Goal: Task Accomplishment & Management: Manage account settings

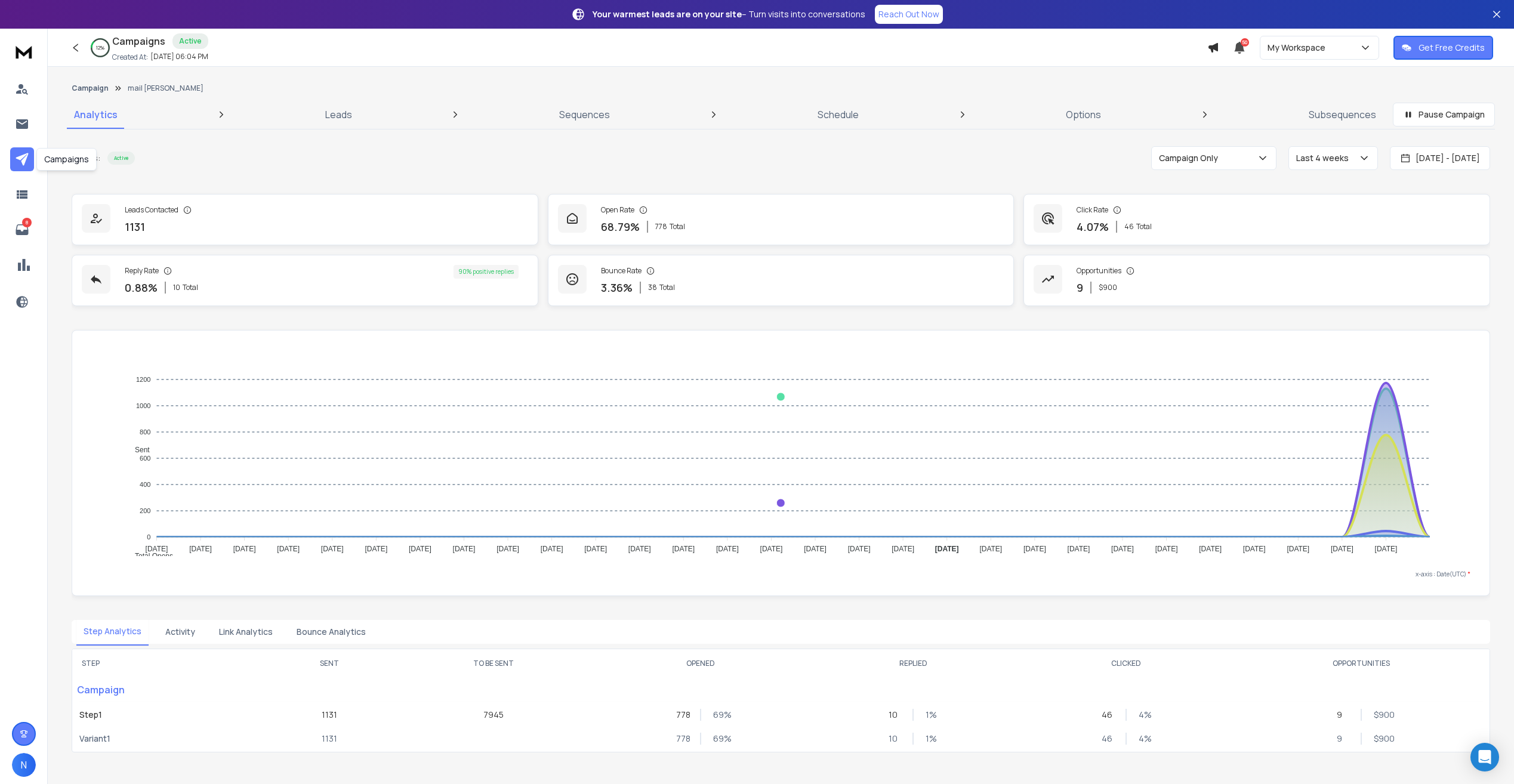
click at [19, 149] on link at bounding box center [22, 159] width 24 height 24
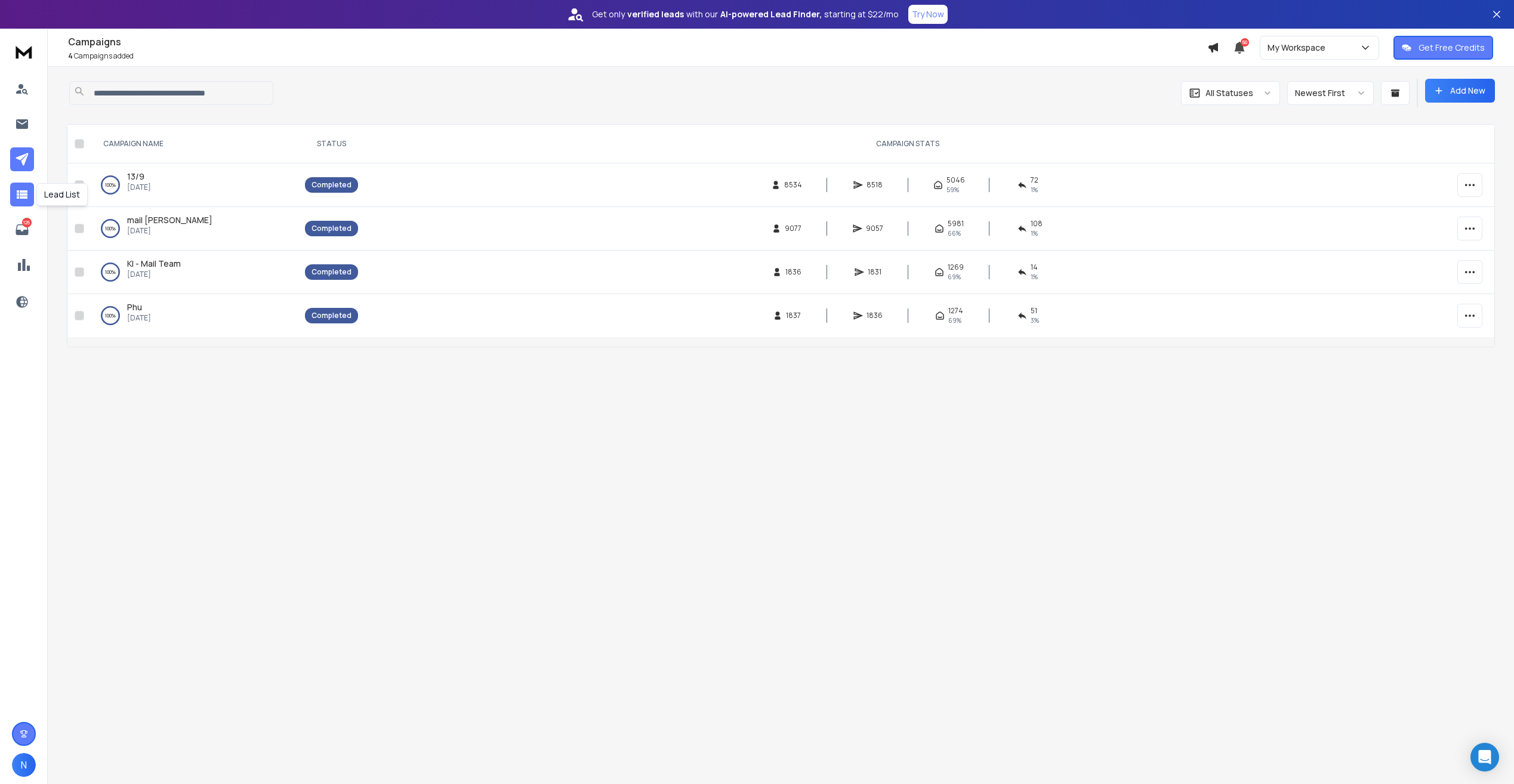
click at [27, 195] on icon at bounding box center [22, 195] width 11 height 8
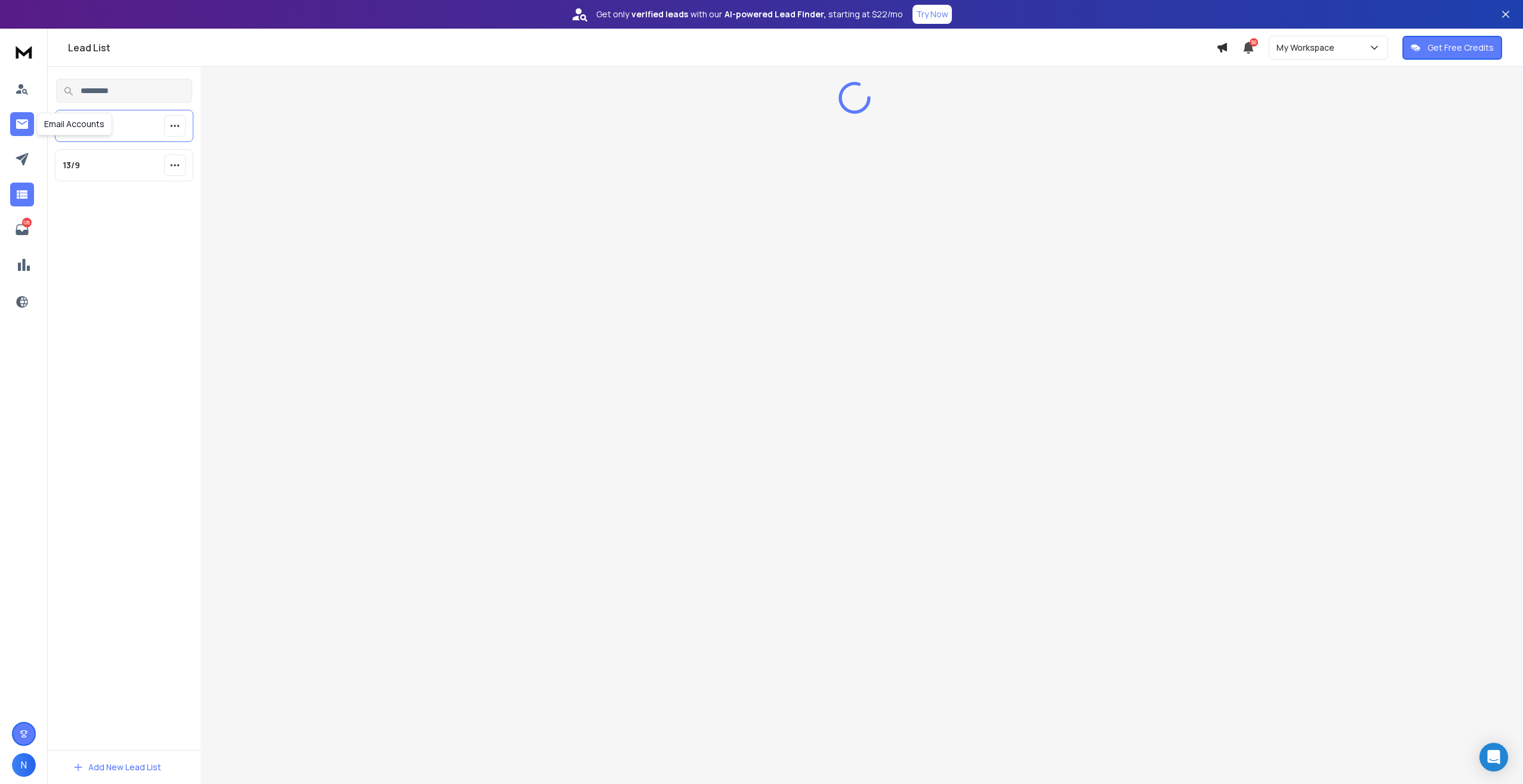
click at [29, 133] on link at bounding box center [22, 124] width 24 height 24
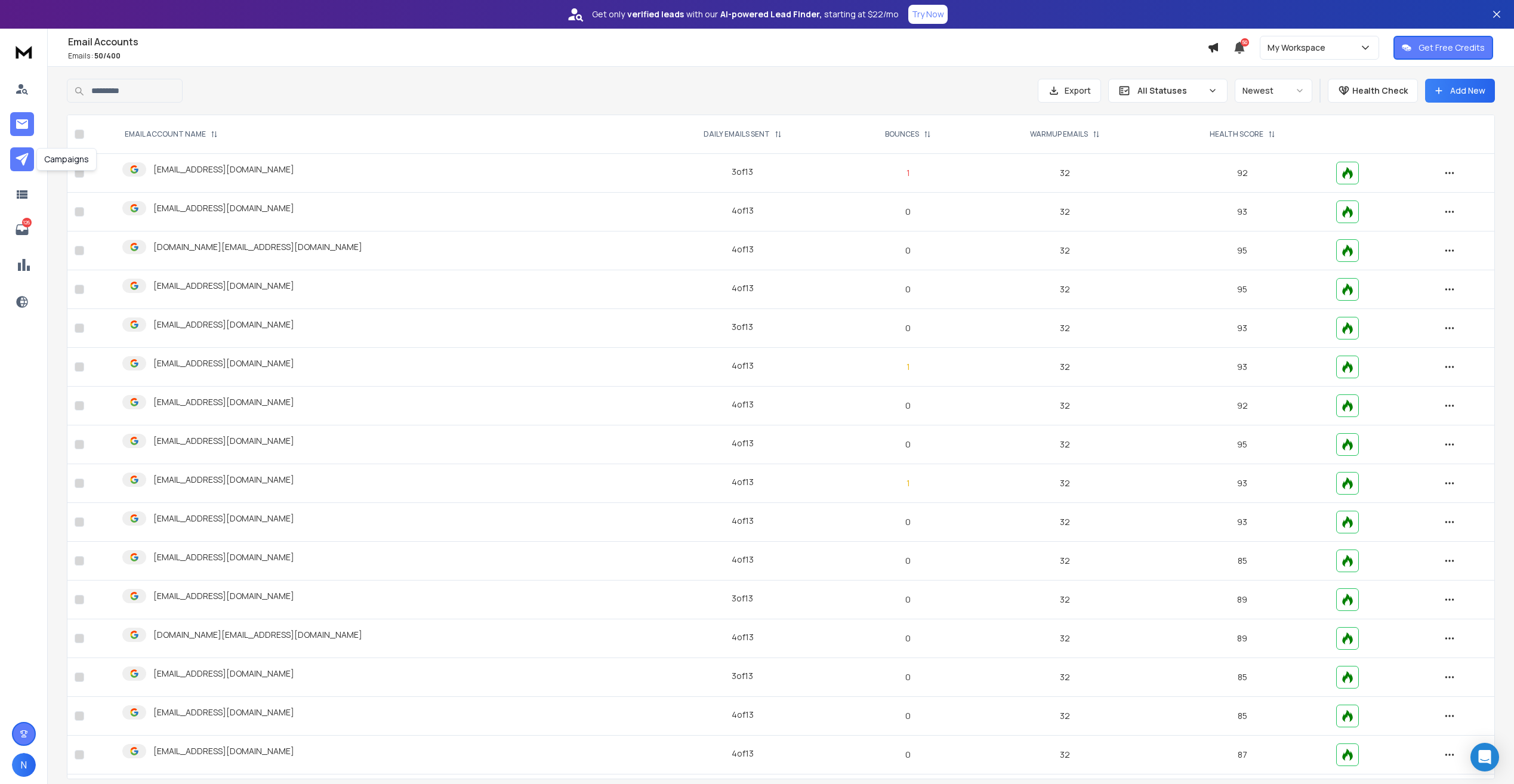
click at [20, 164] on icon at bounding box center [22, 159] width 14 height 14
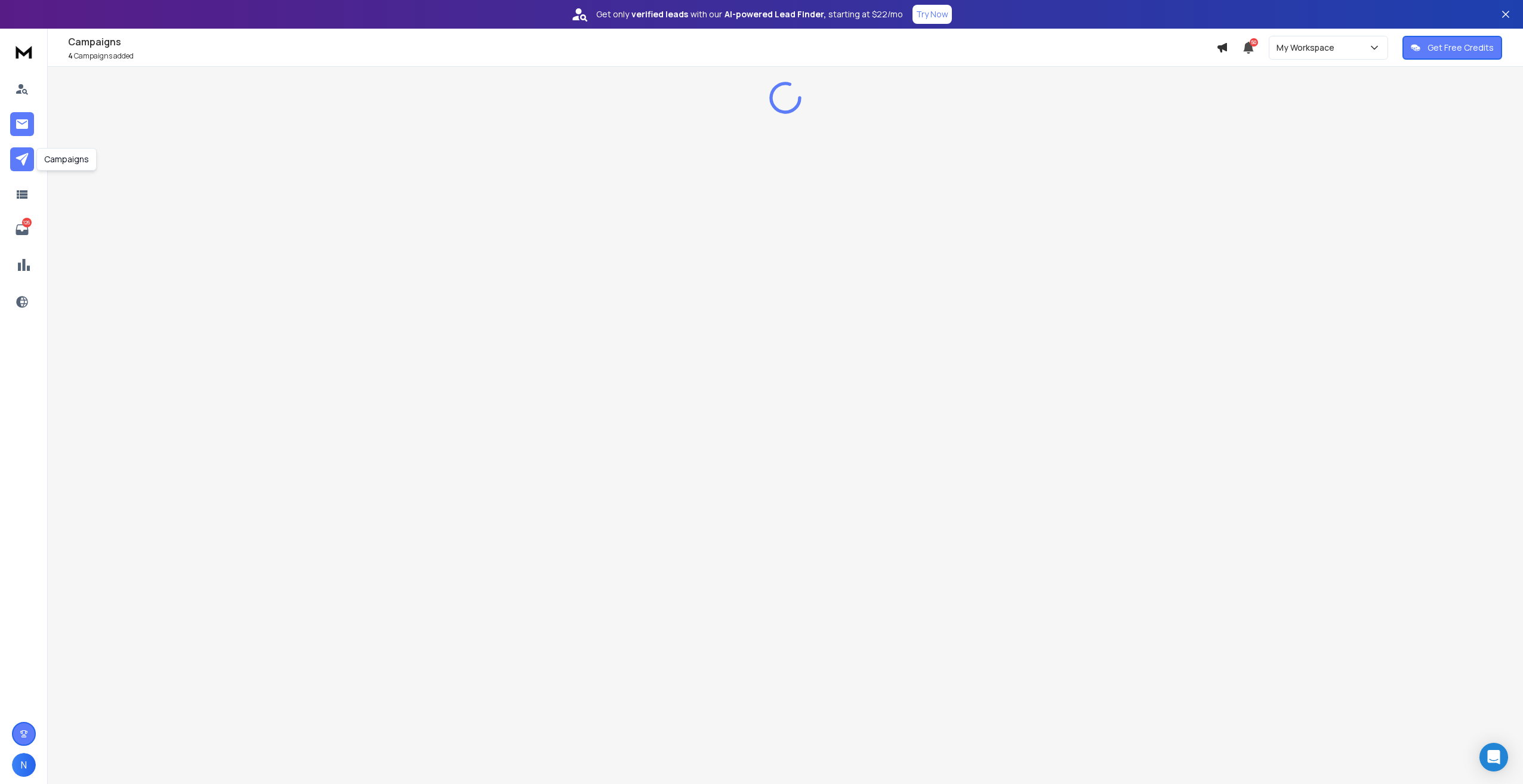
click at [23, 126] on icon at bounding box center [21, 124] width 12 height 10
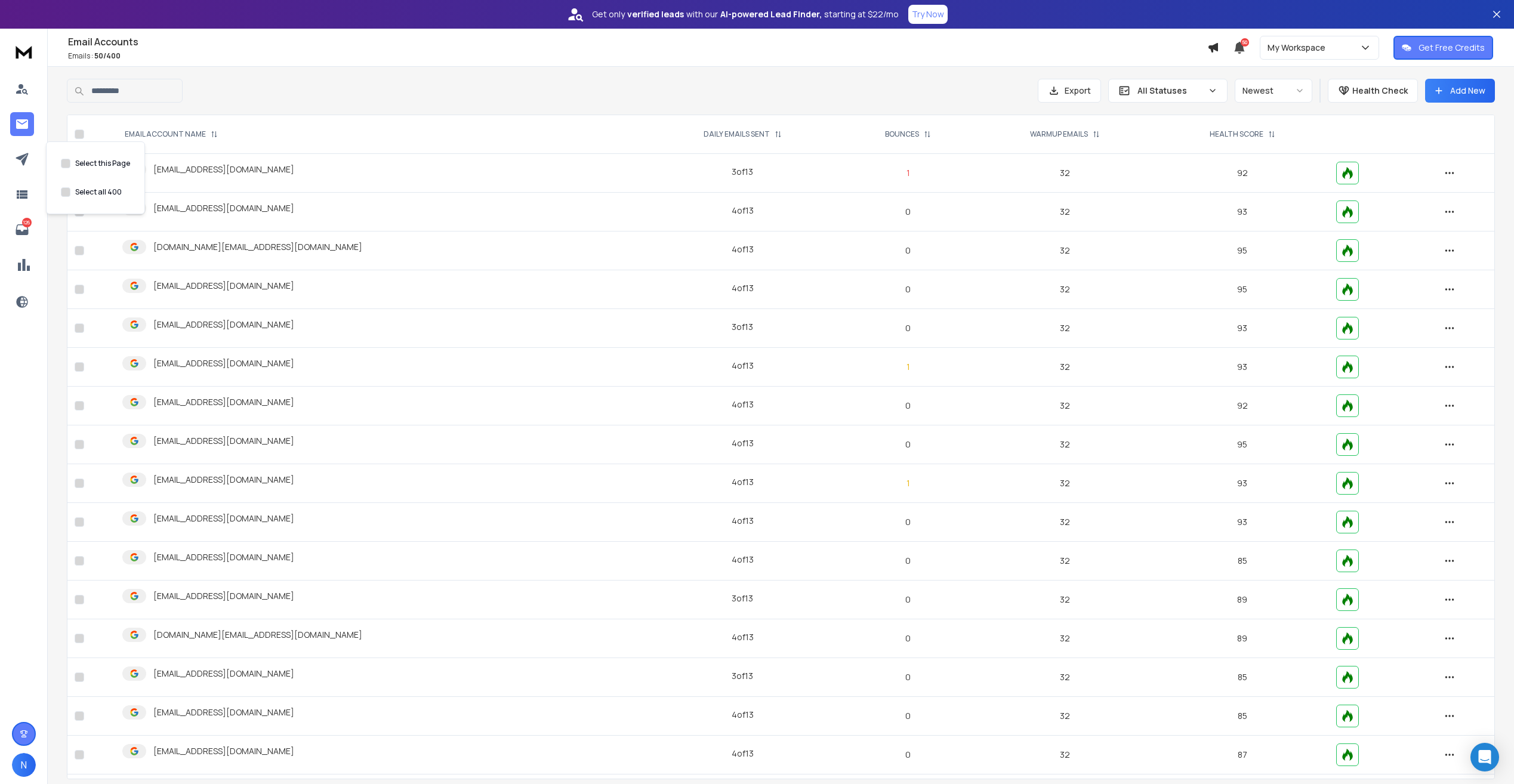
click at [64, 196] on button "Select this Page" at bounding box center [66, 192] width 10 height 10
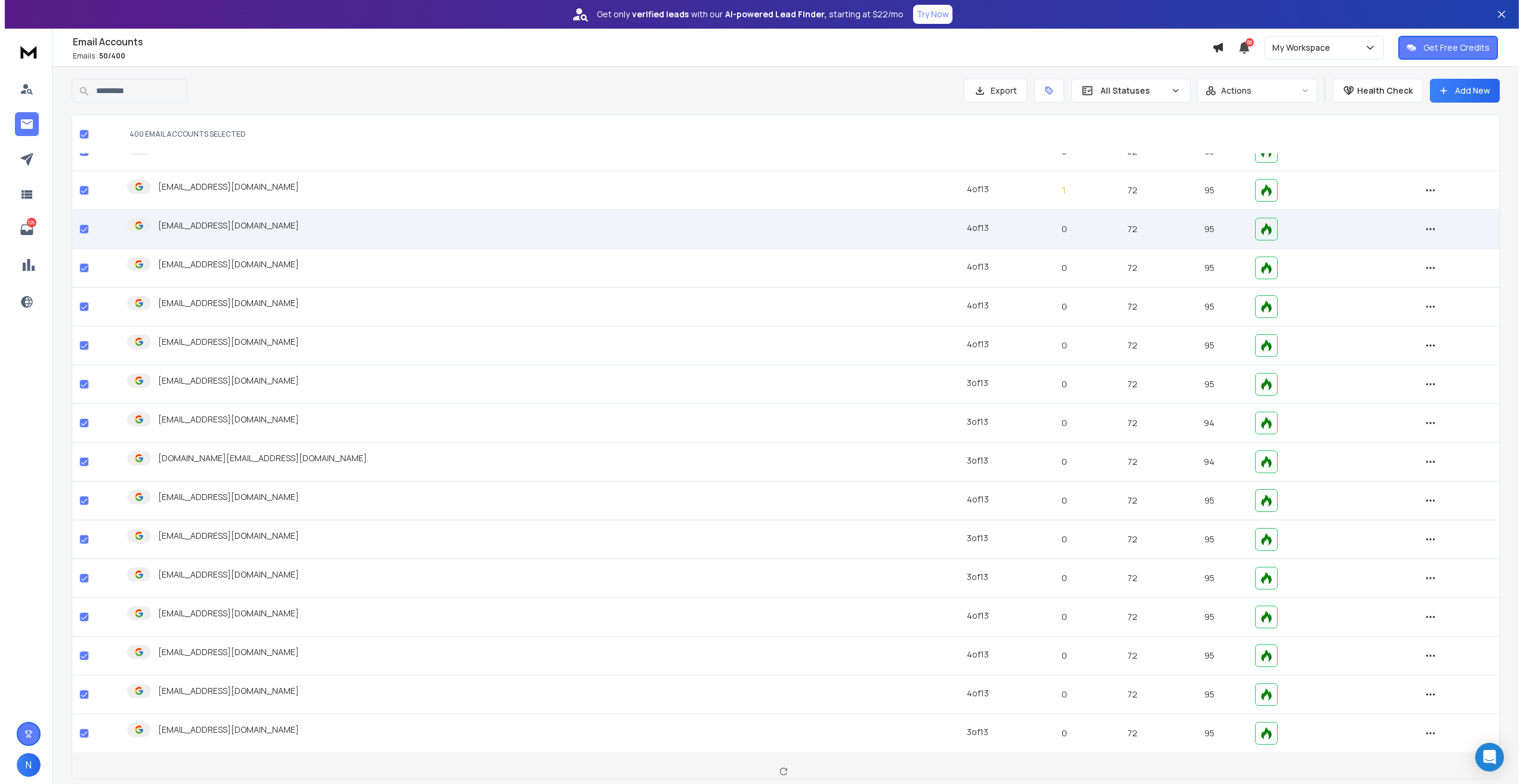
scroll to position [1342, 0]
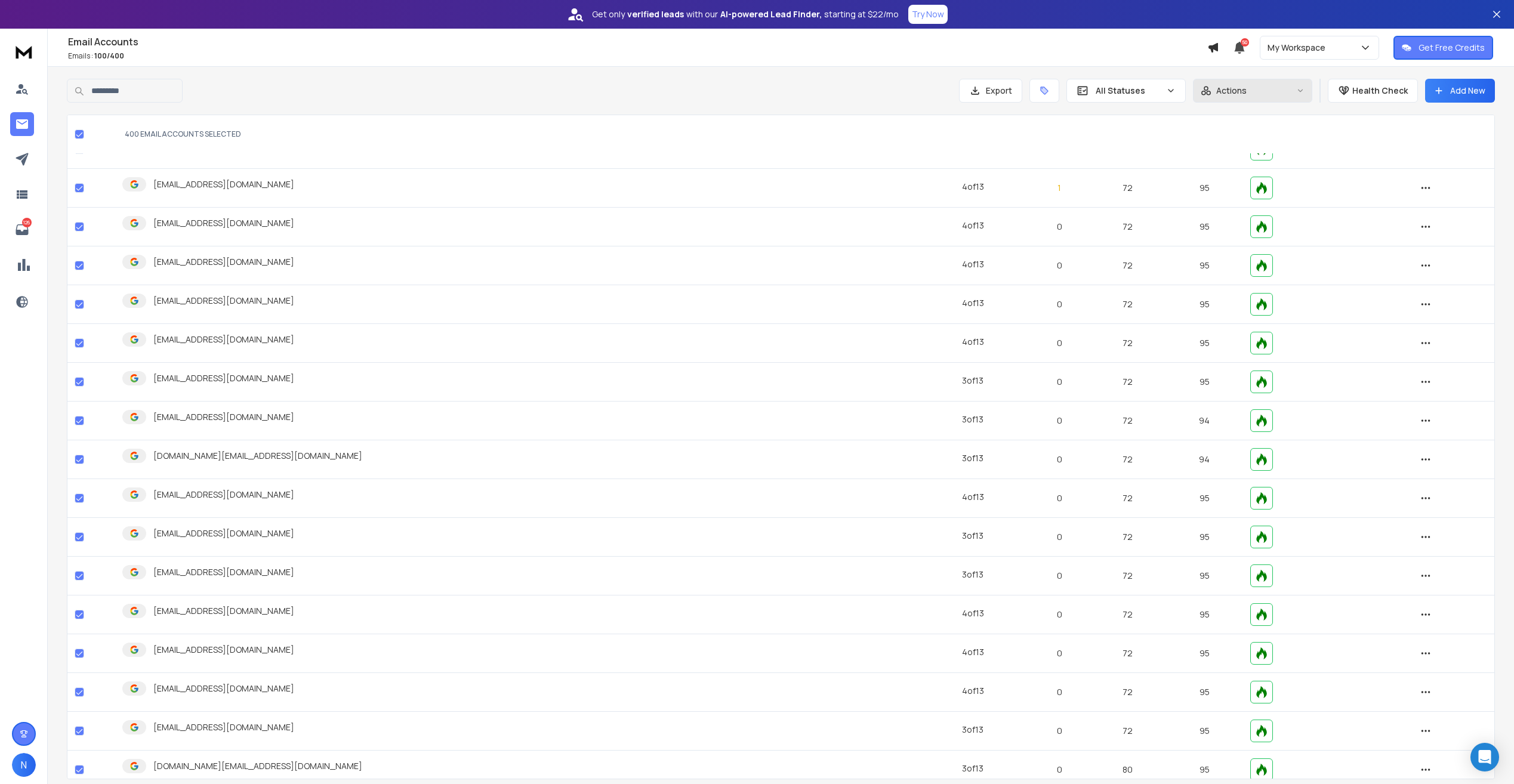
click at [1250, 80] on button "Actions" at bounding box center [1252, 90] width 119 height 24
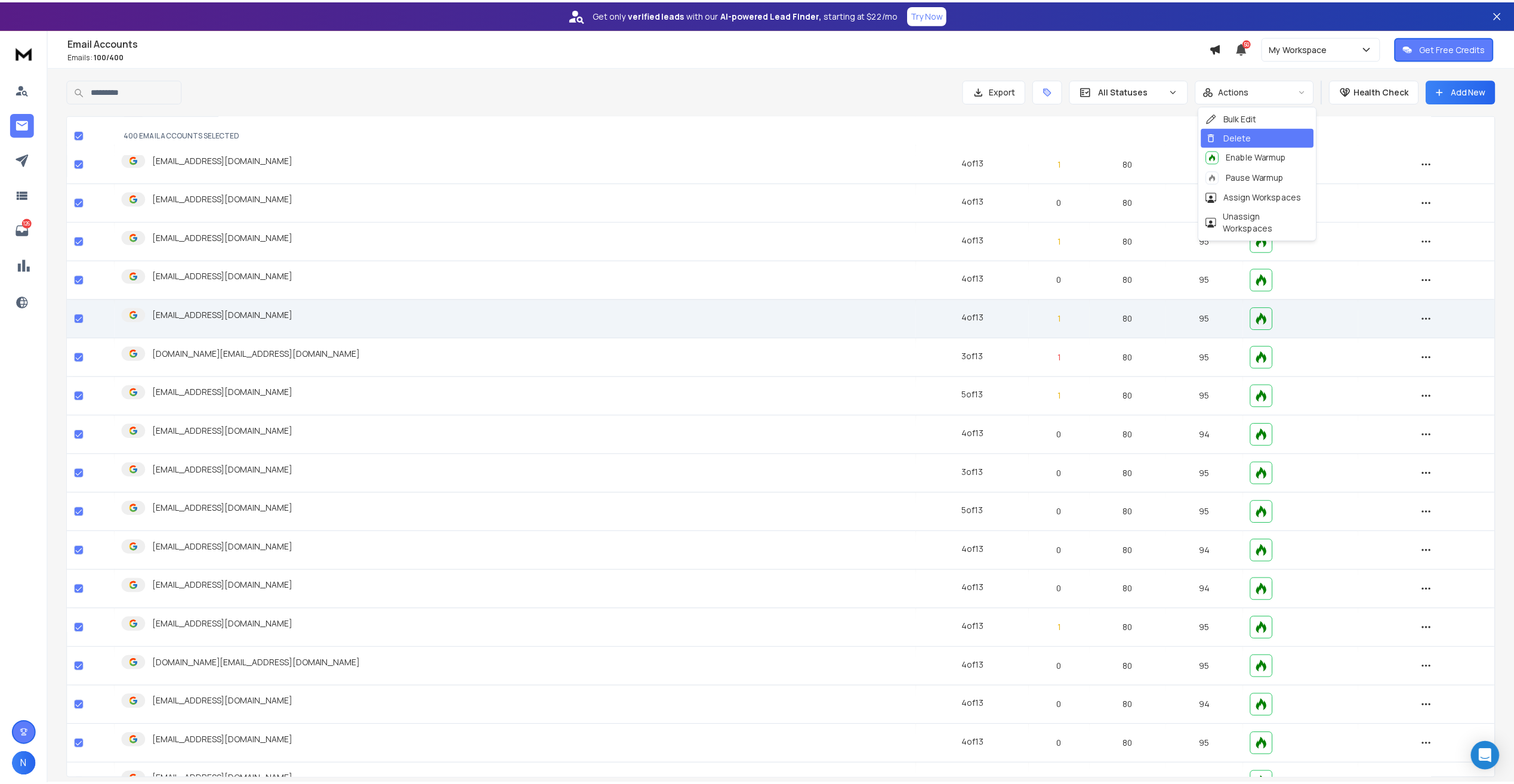
scroll to position [2536, 0]
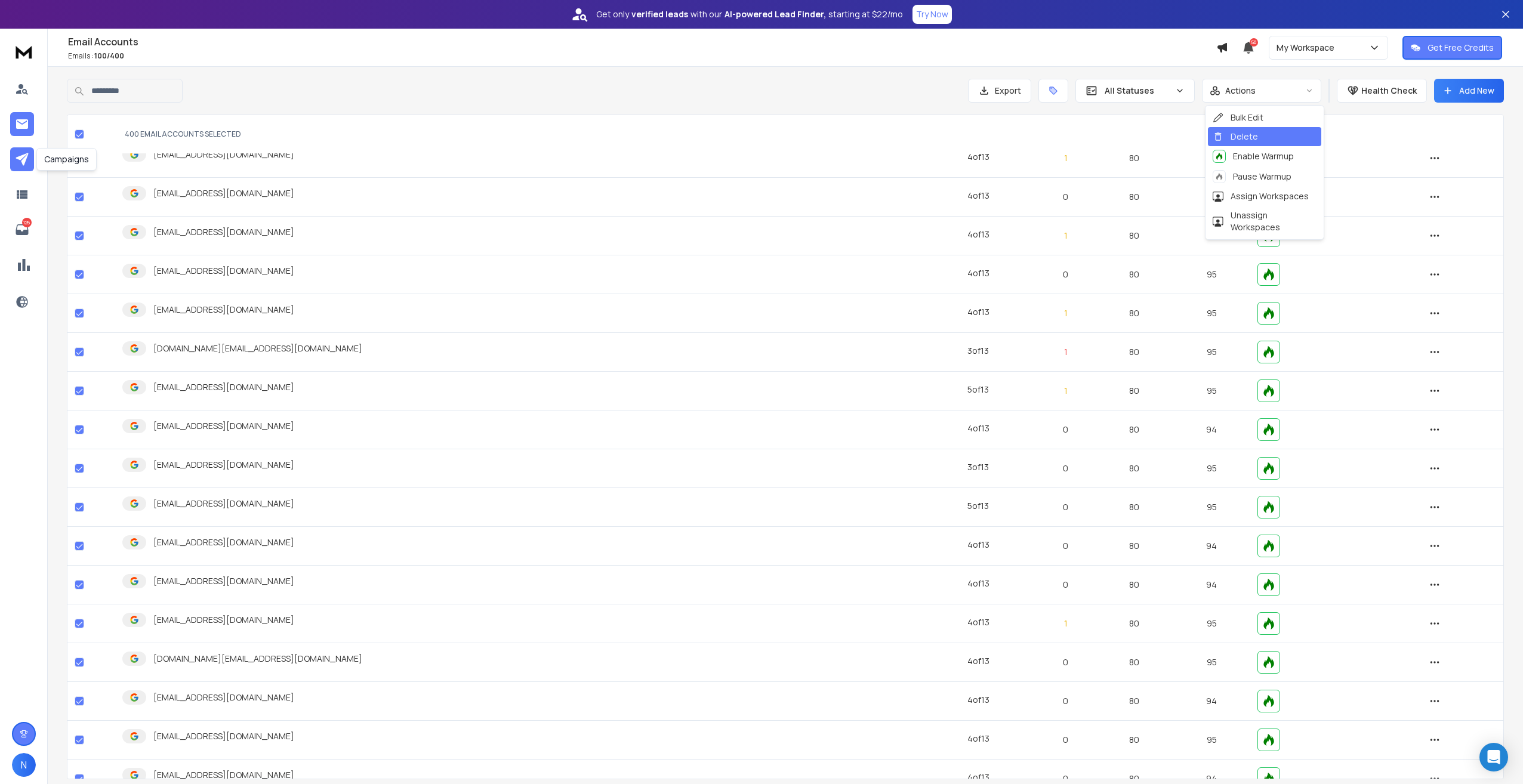
click at [28, 158] on icon at bounding box center [22, 159] width 14 height 14
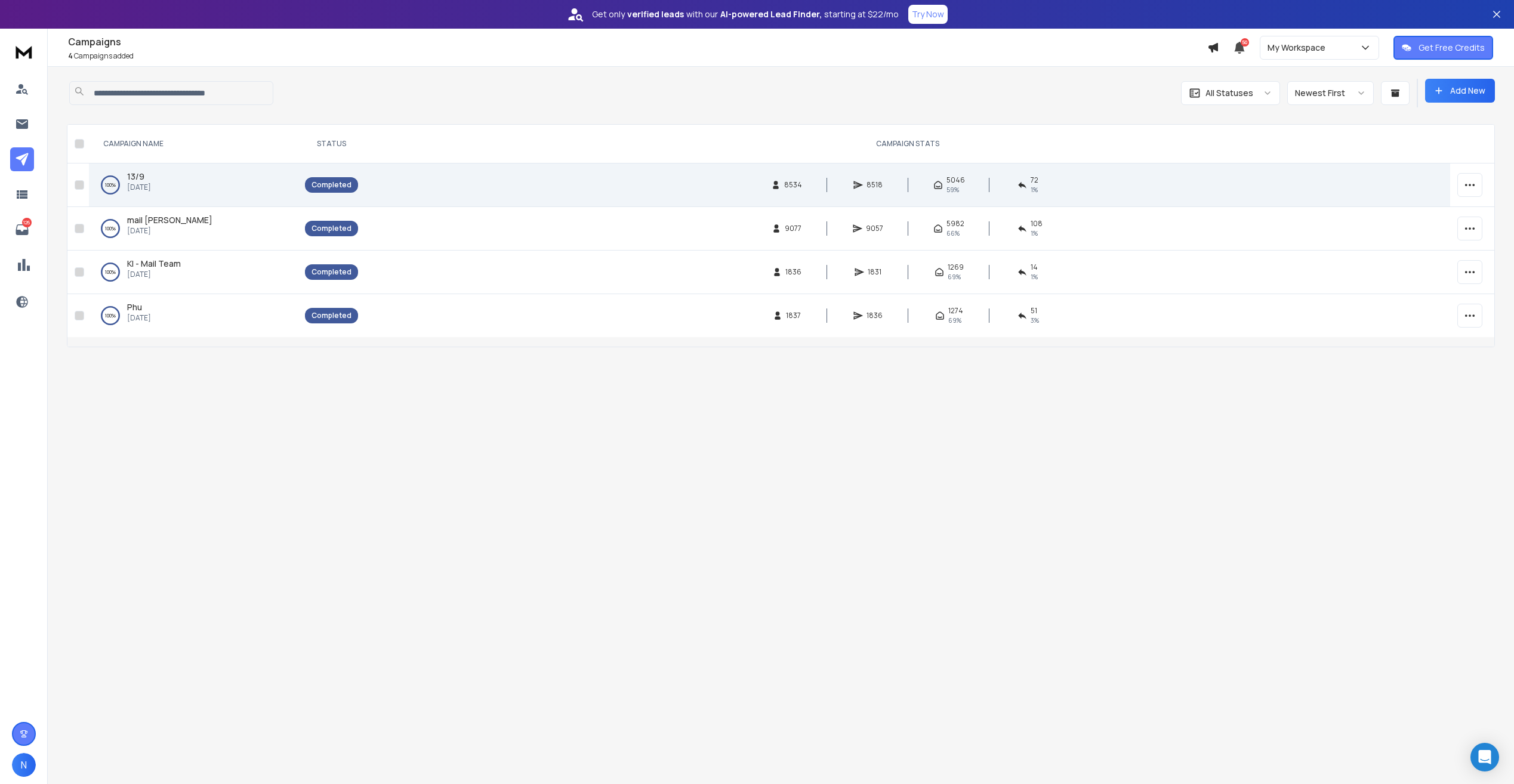
click at [720, 179] on div "8534 8518 5046 59 % 72 1 %" at bounding box center [907, 185] width 1071 height 19
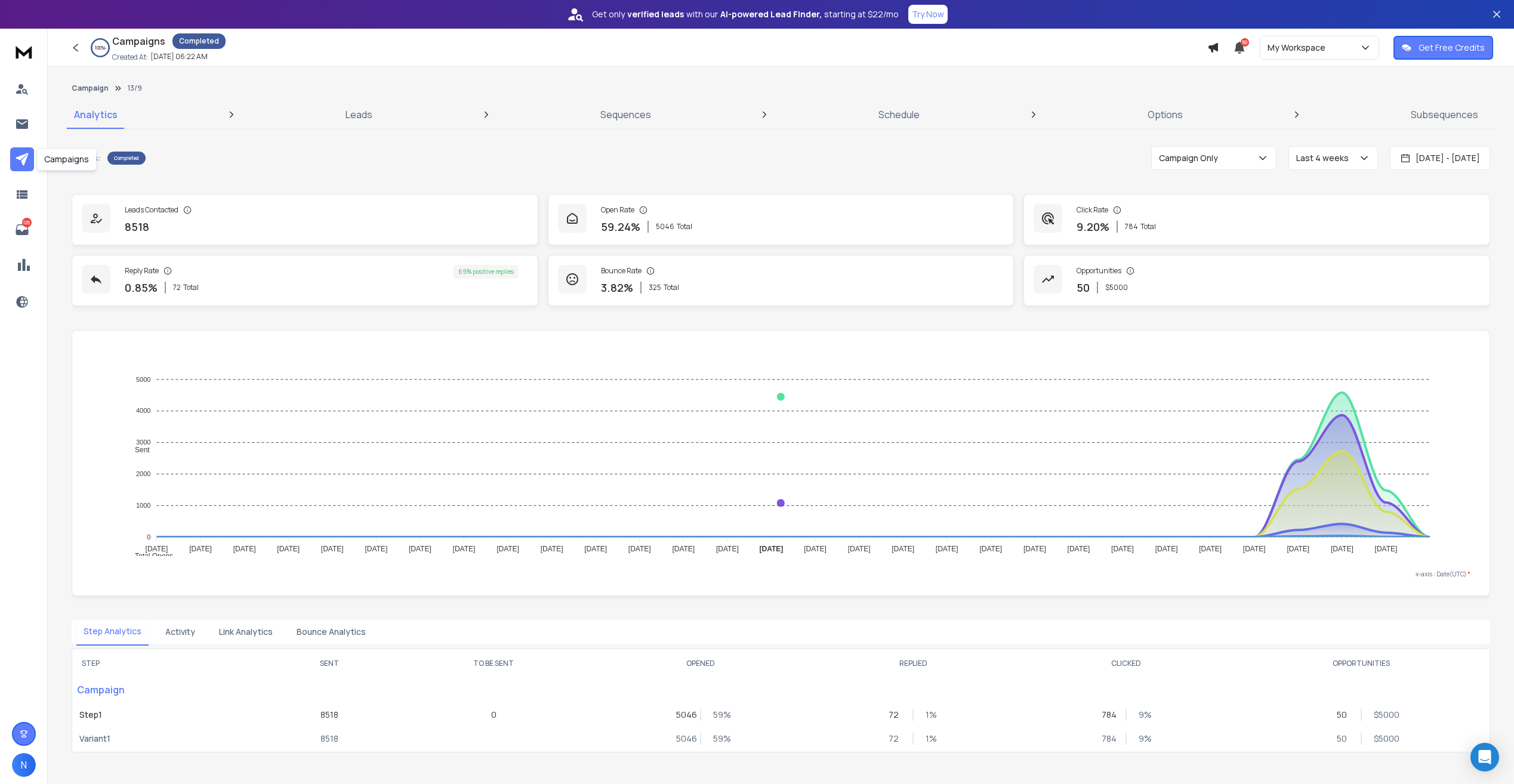
click at [26, 163] on icon at bounding box center [22, 159] width 14 height 14
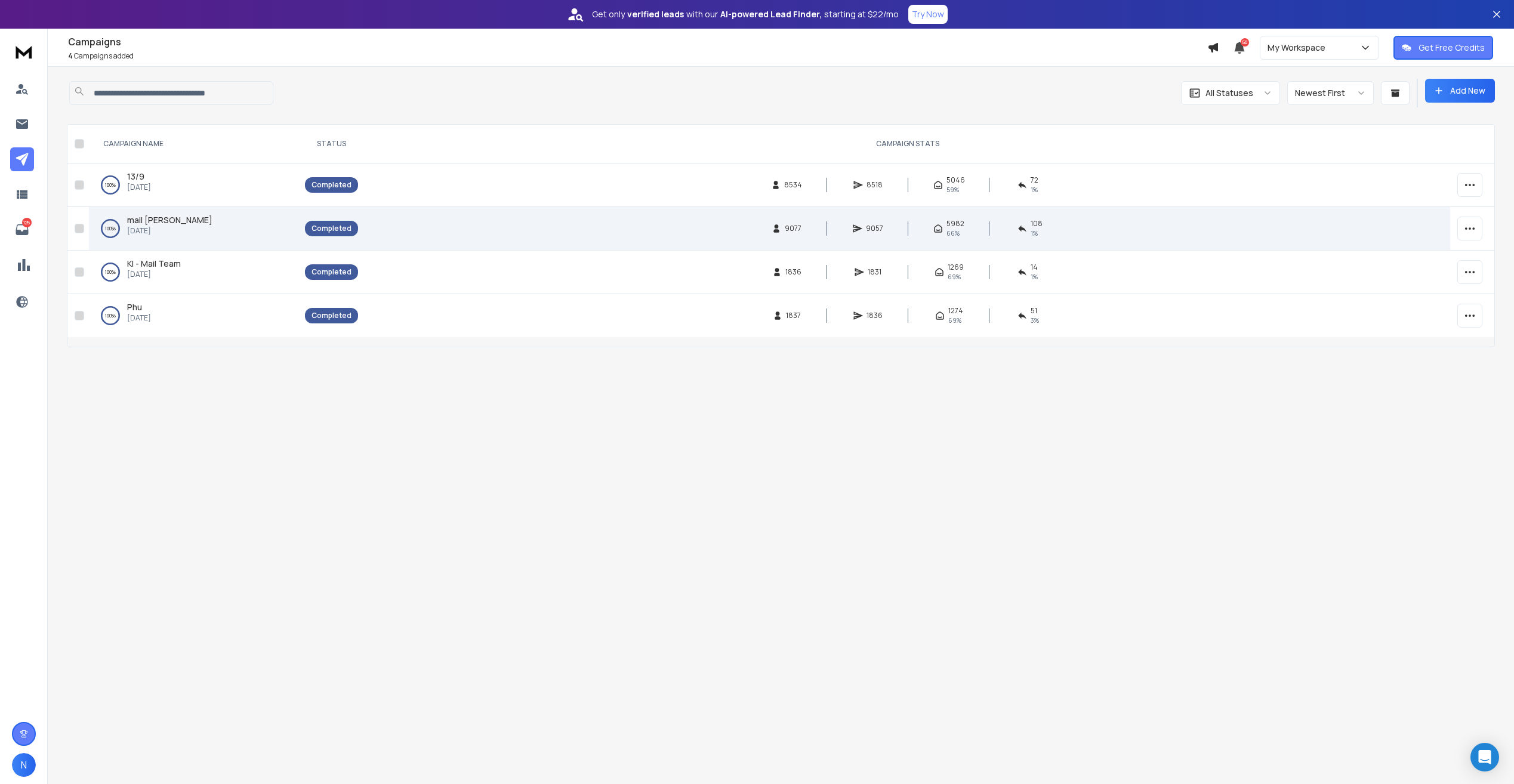
click at [543, 234] on div "9077 9057 5982 66 % 108 1 %" at bounding box center [907, 228] width 1071 height 19
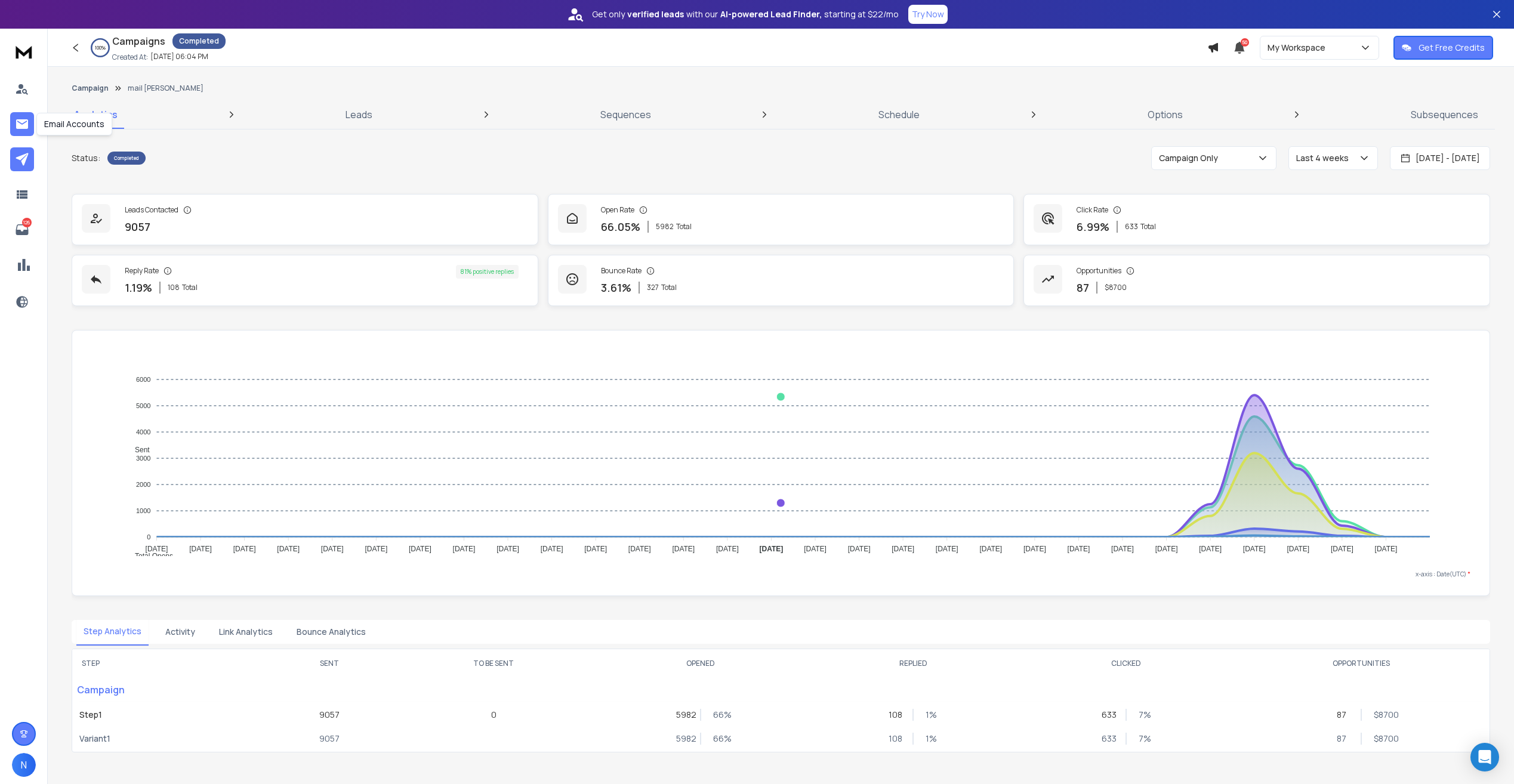
click at [30, 123] on link at bounding box center [22, 124] width 24 height 24
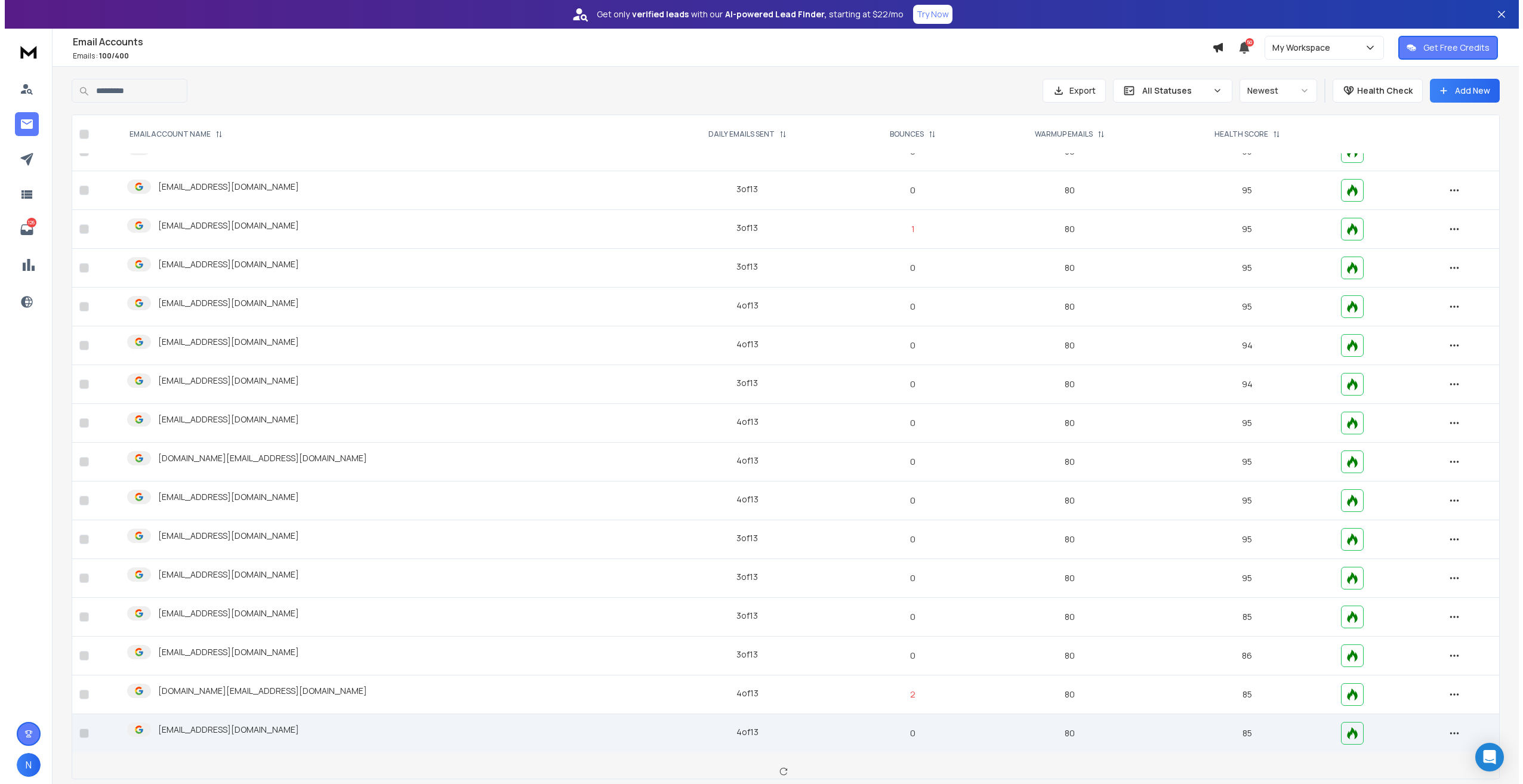
scroll to position [3282, 0]
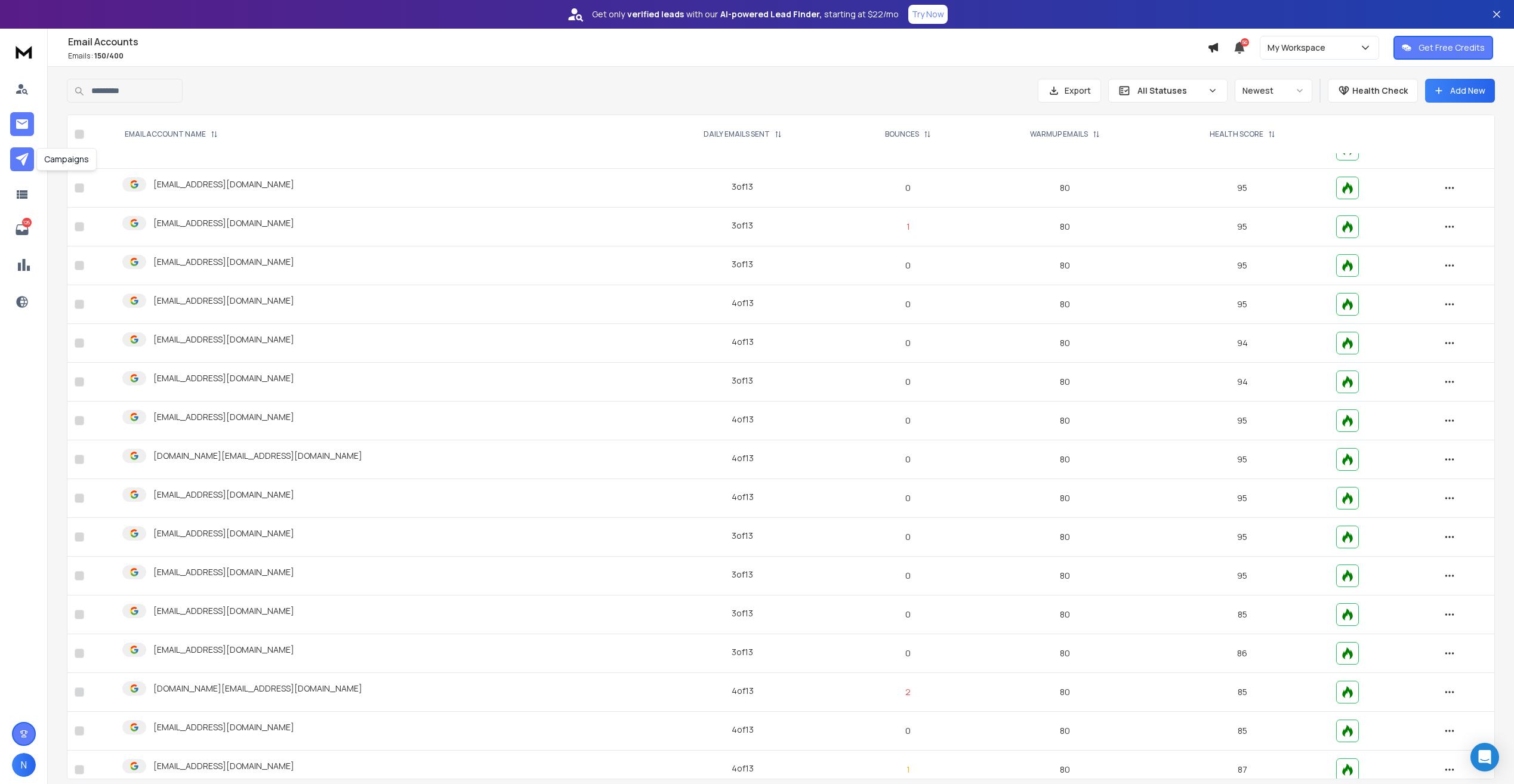
click at [28, 166] on link at bounding box center [22, 159] width 24 height 24
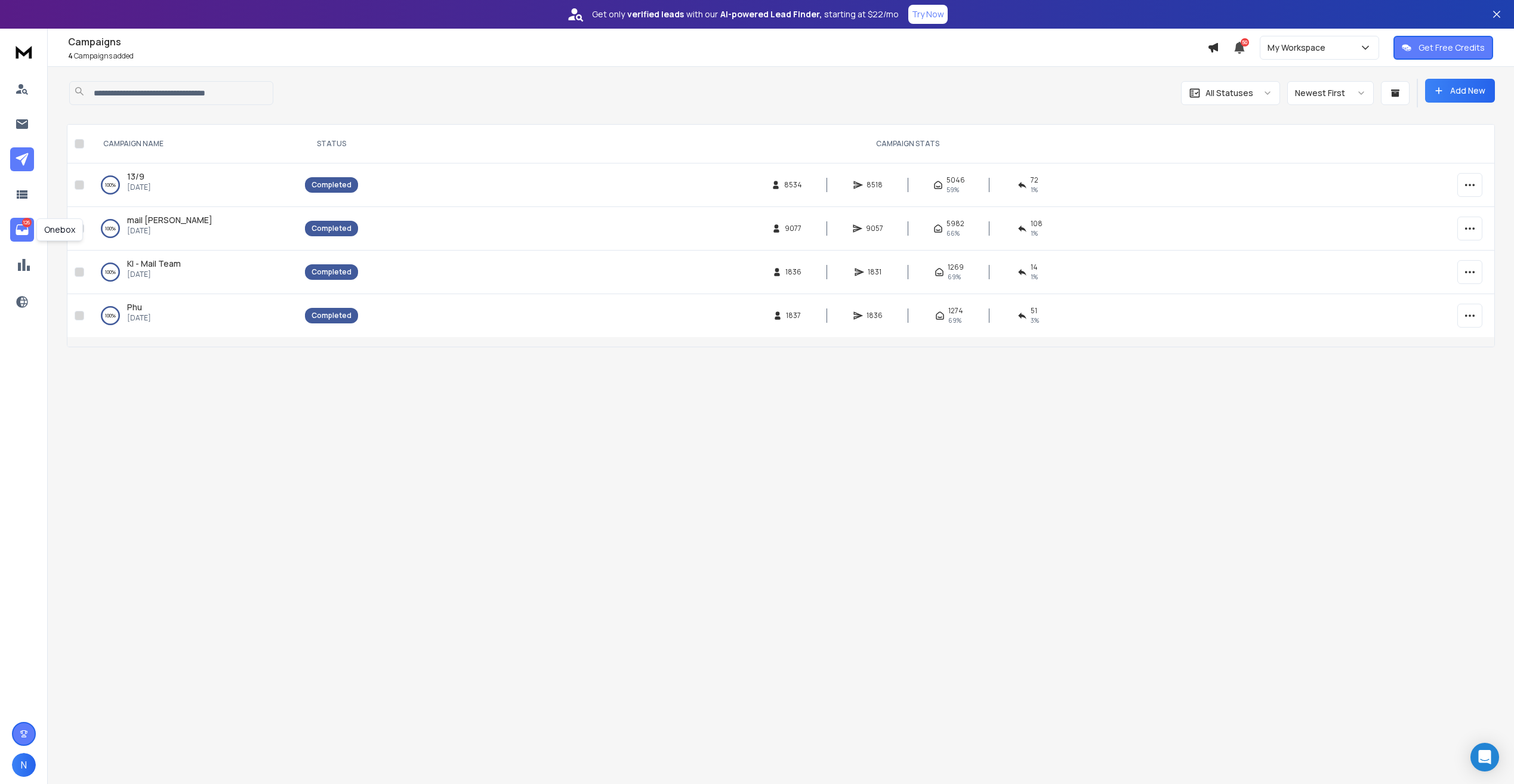
click at [18, 225] on icon at bounding box center [21, 230] width 12 height 11
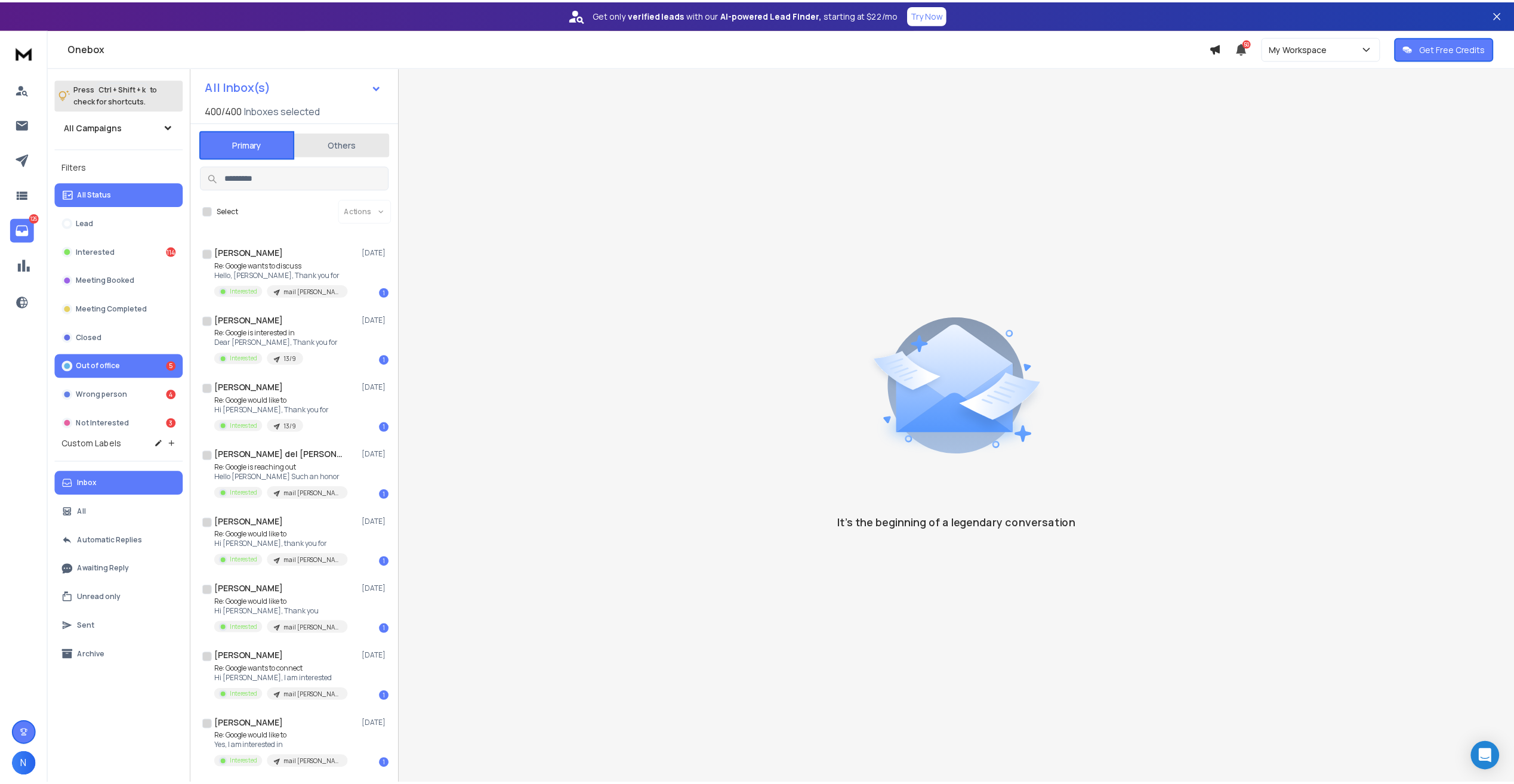
scroll to position [1491, 0]
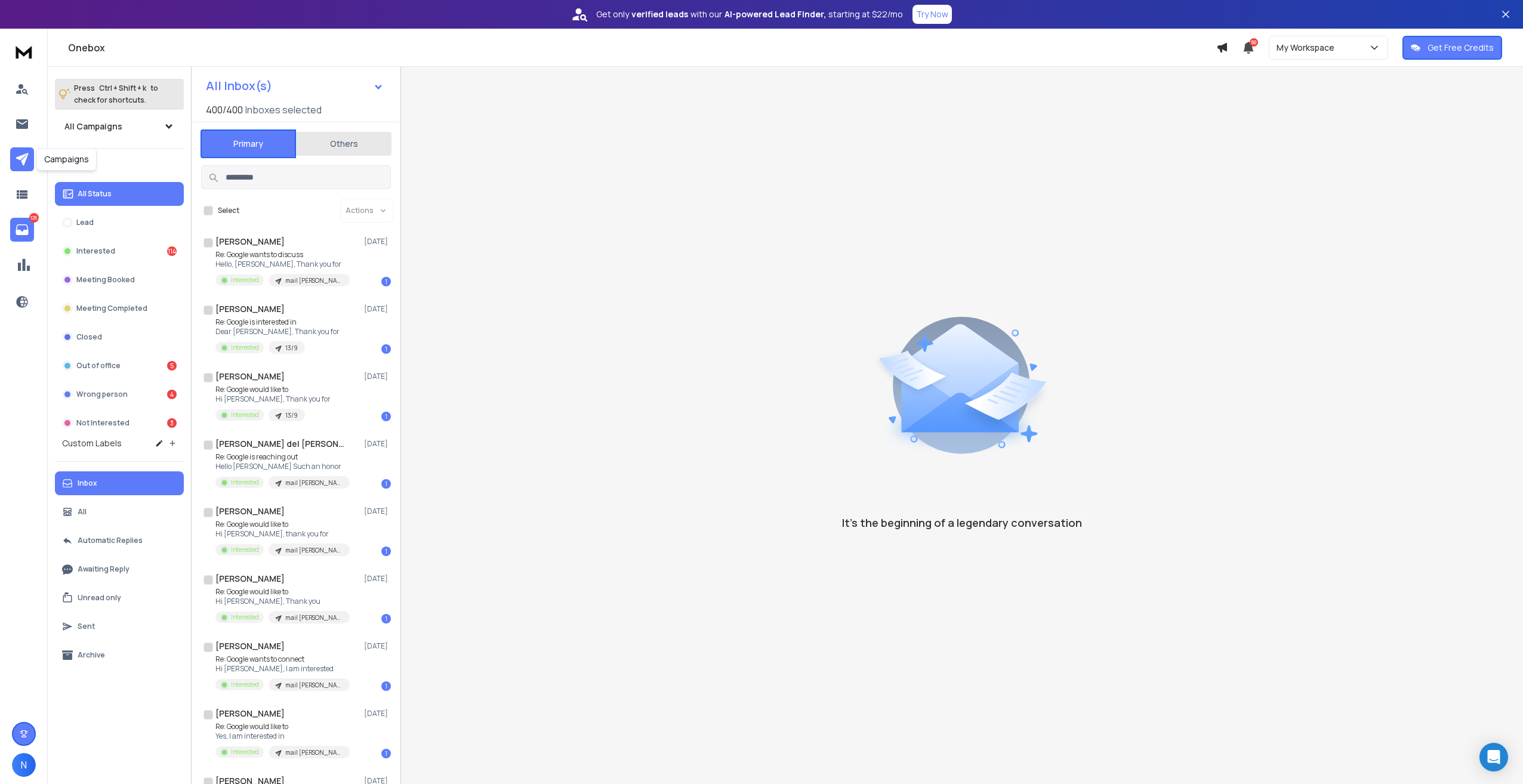
click at [23, 157] on icon at bounding box center [22, 159] width 14 height 14
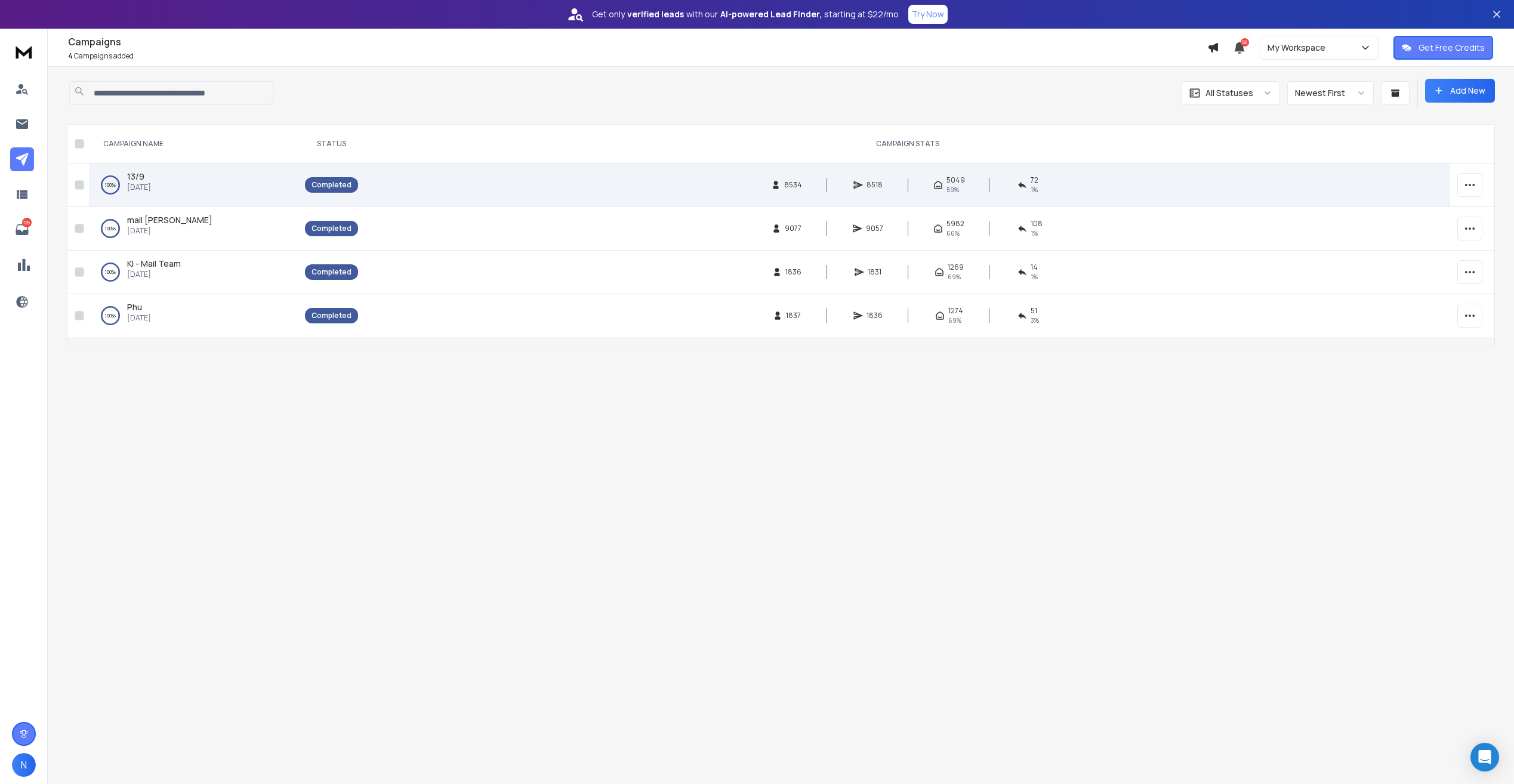
click at [659, 174] on td "8534 8518 5049 59 % 72 1 %" at bounding box center [908, 185] width 1085 height 43
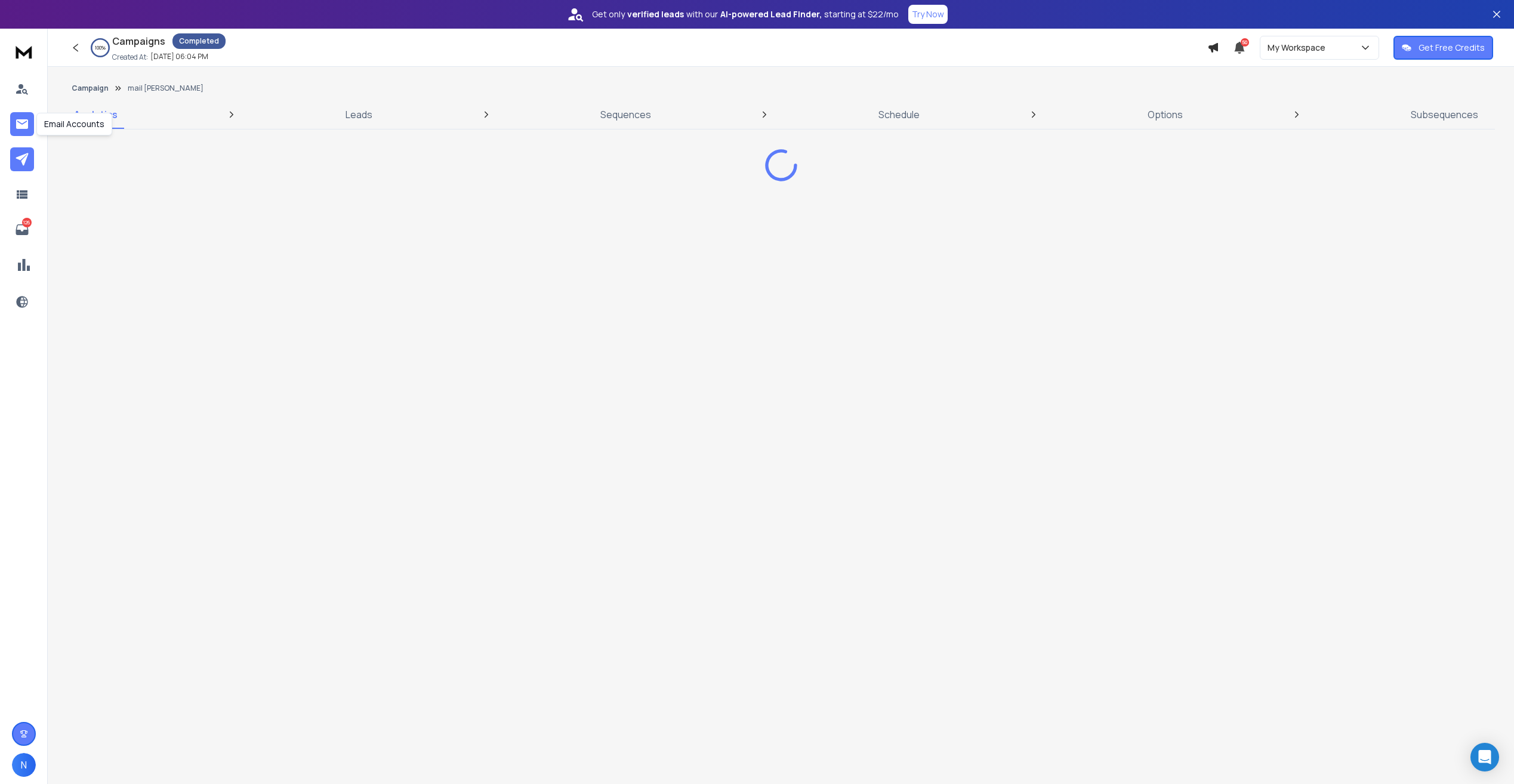
click at [22, 119] on icon at bounding box center [21, 124] width 12 height 10
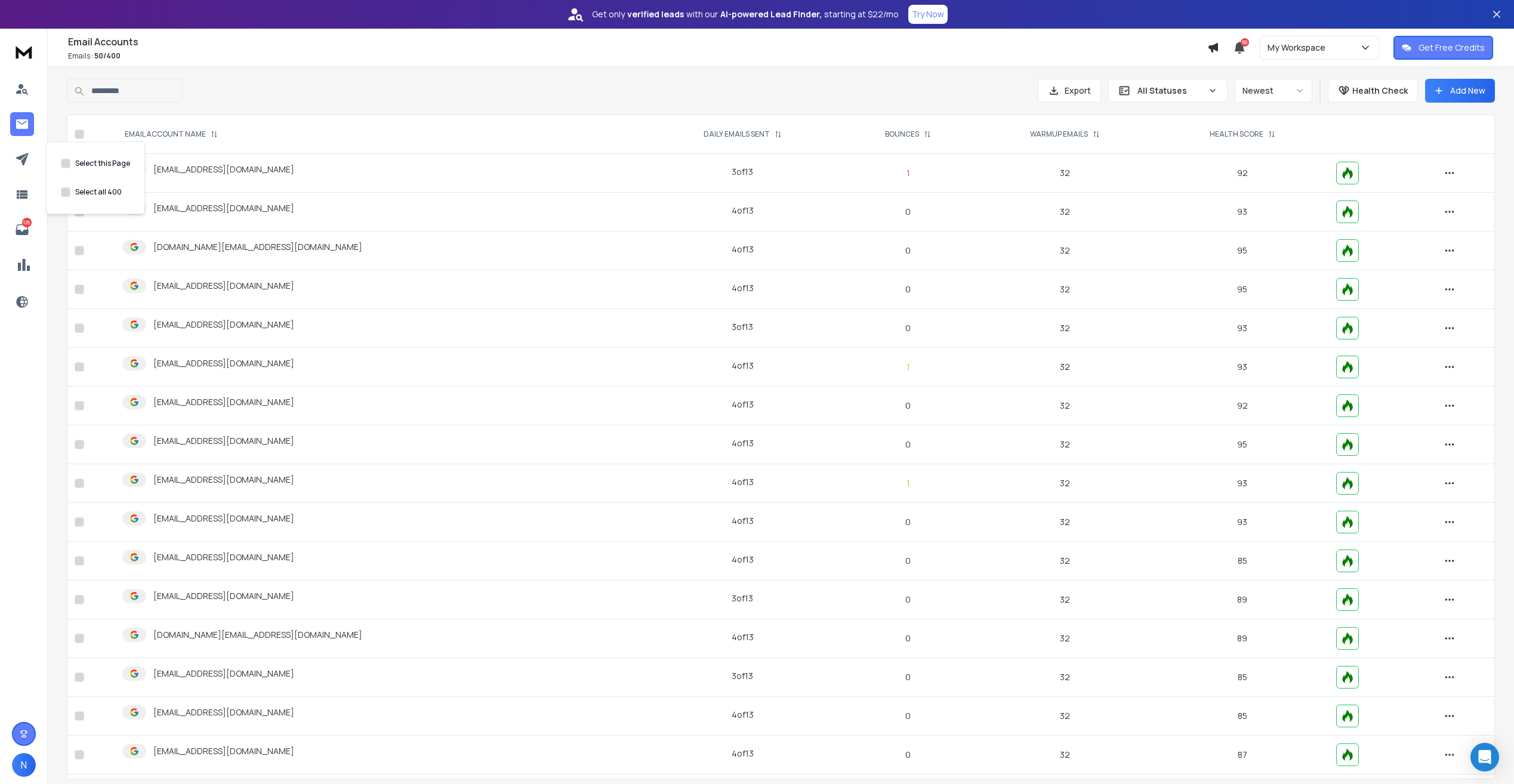
click at [64, 192] on button "Select this Page" at bounding box center [66, 192] width 10 height 10
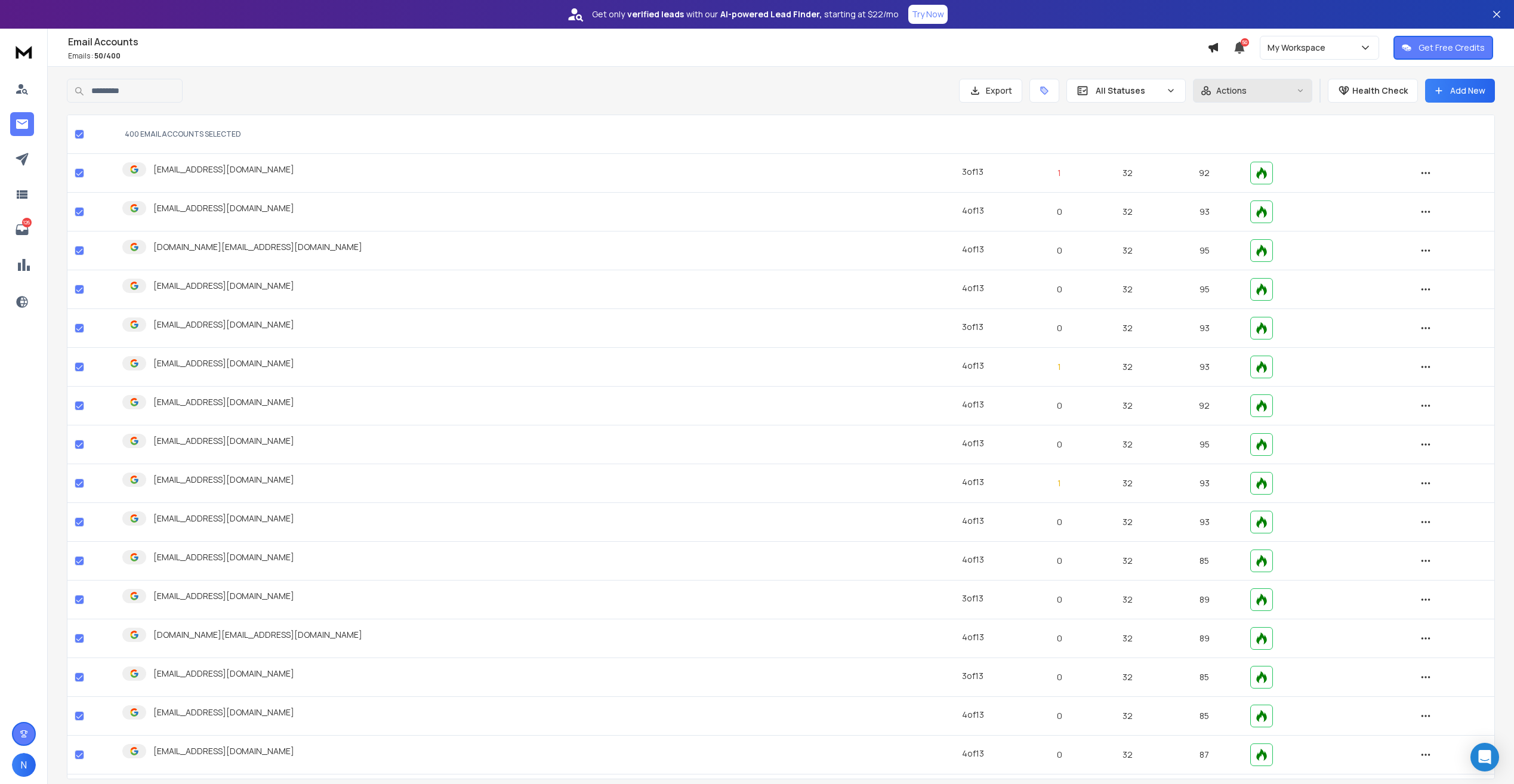
click at [1227, 92] on p "Actions" at bounding box center [1232, 90] width 30 height 12
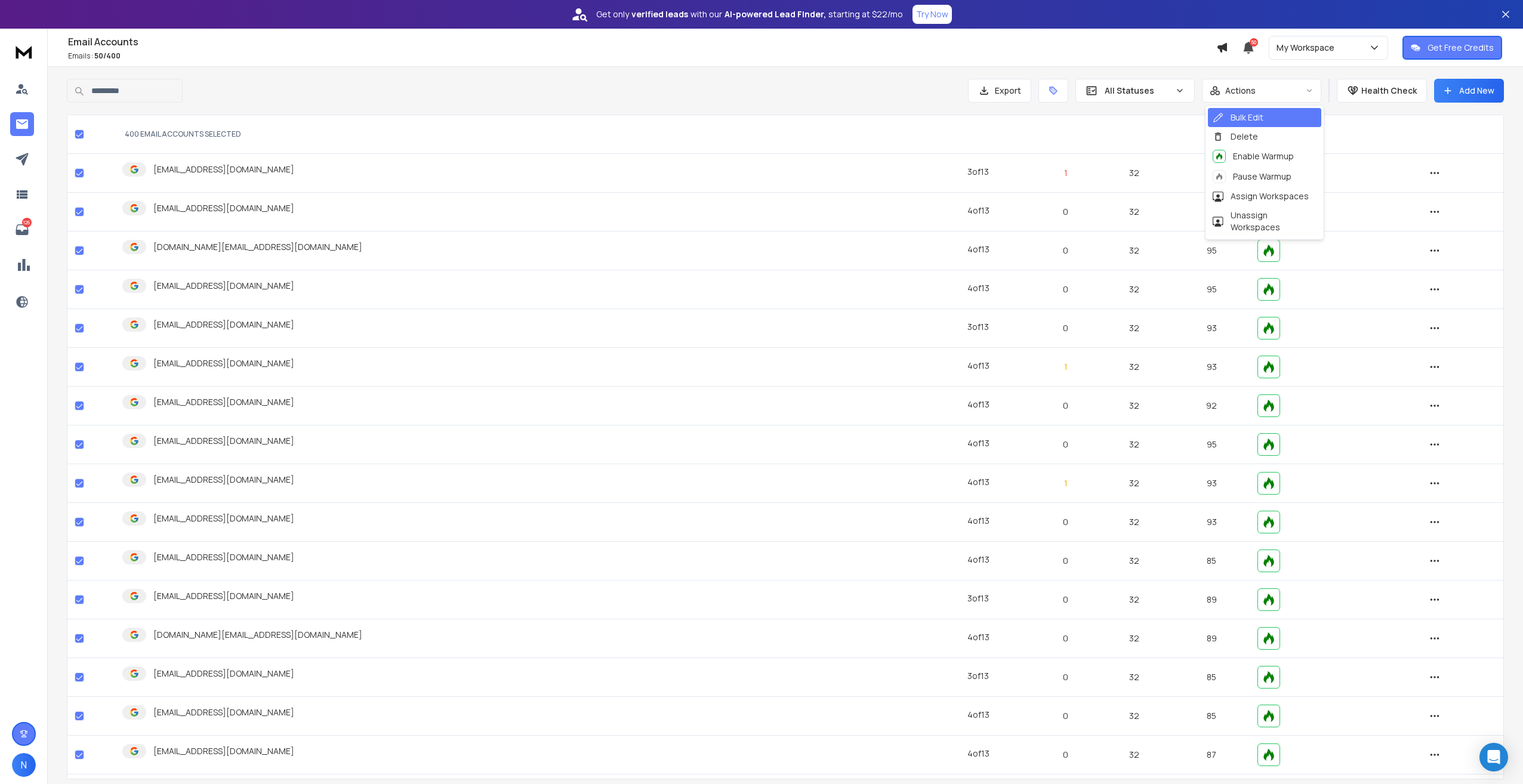
click at [1288, 117] on div "Bulk Edit" at bounding box center [1265, 117] width 113 height 19
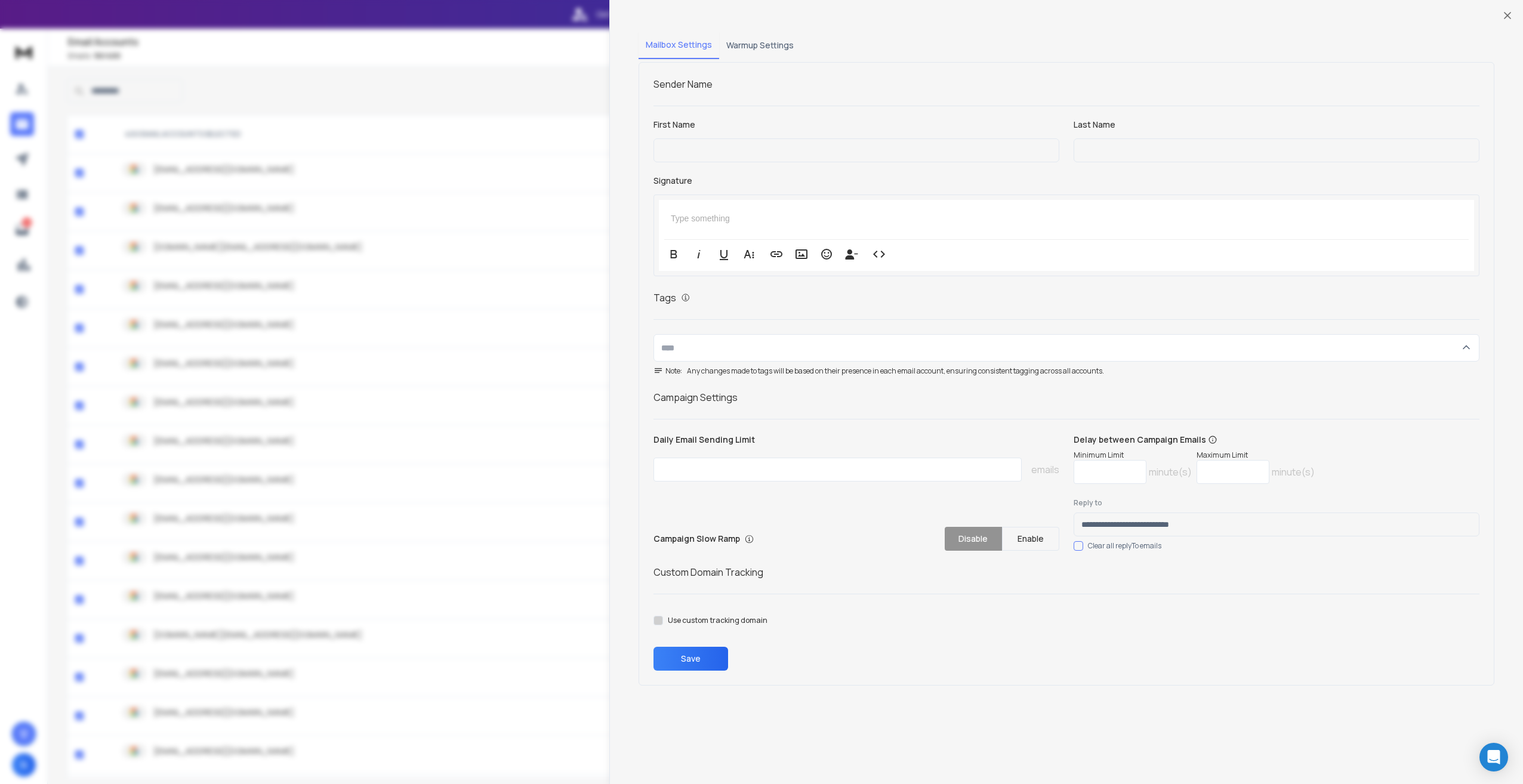
click at [781, 460] on input "number" at bounding box center [837, 469] width 368 height 24
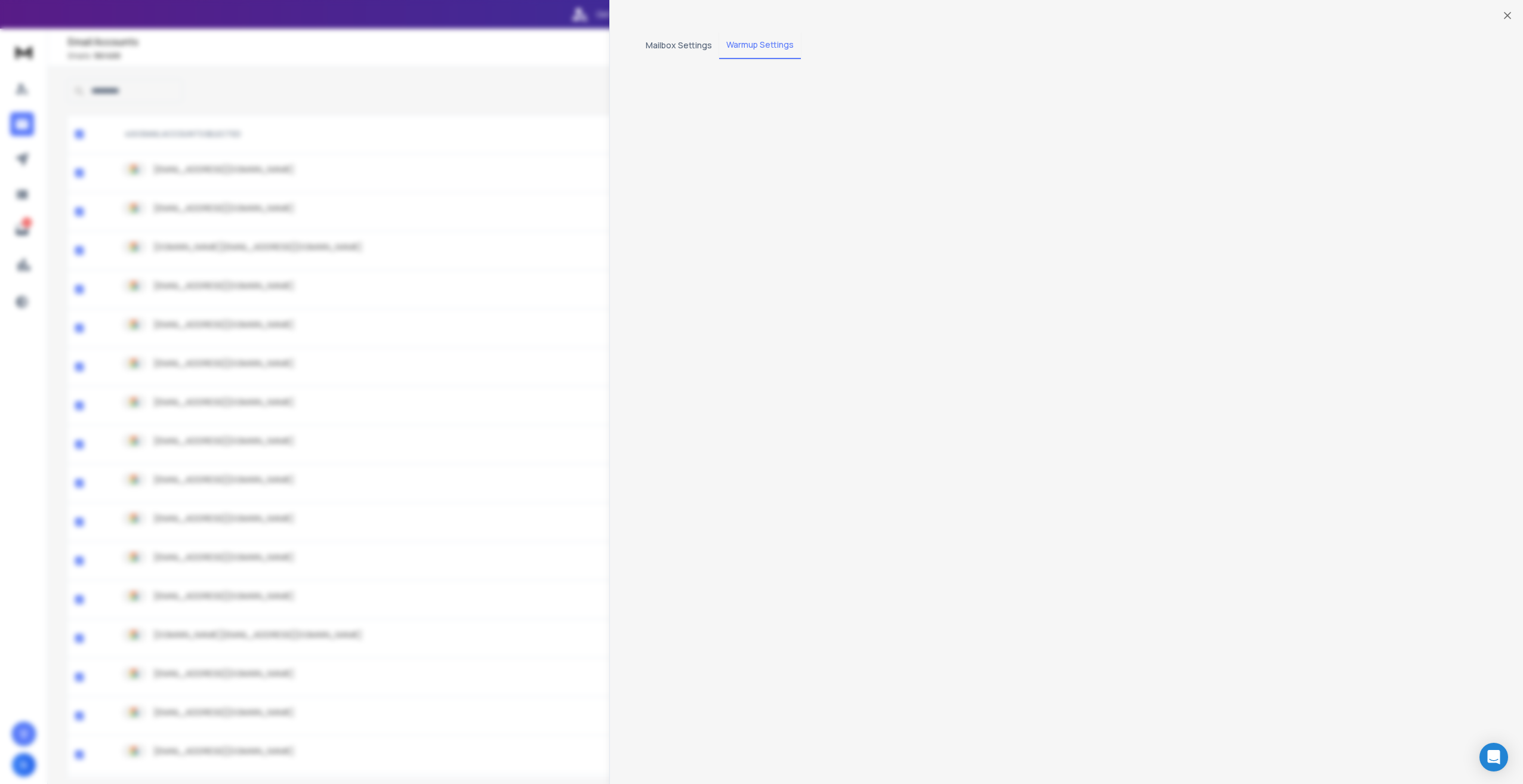
click at [782, 53] on button "Warmup Settings" at bounding box center [760, 46] width 81 height 28
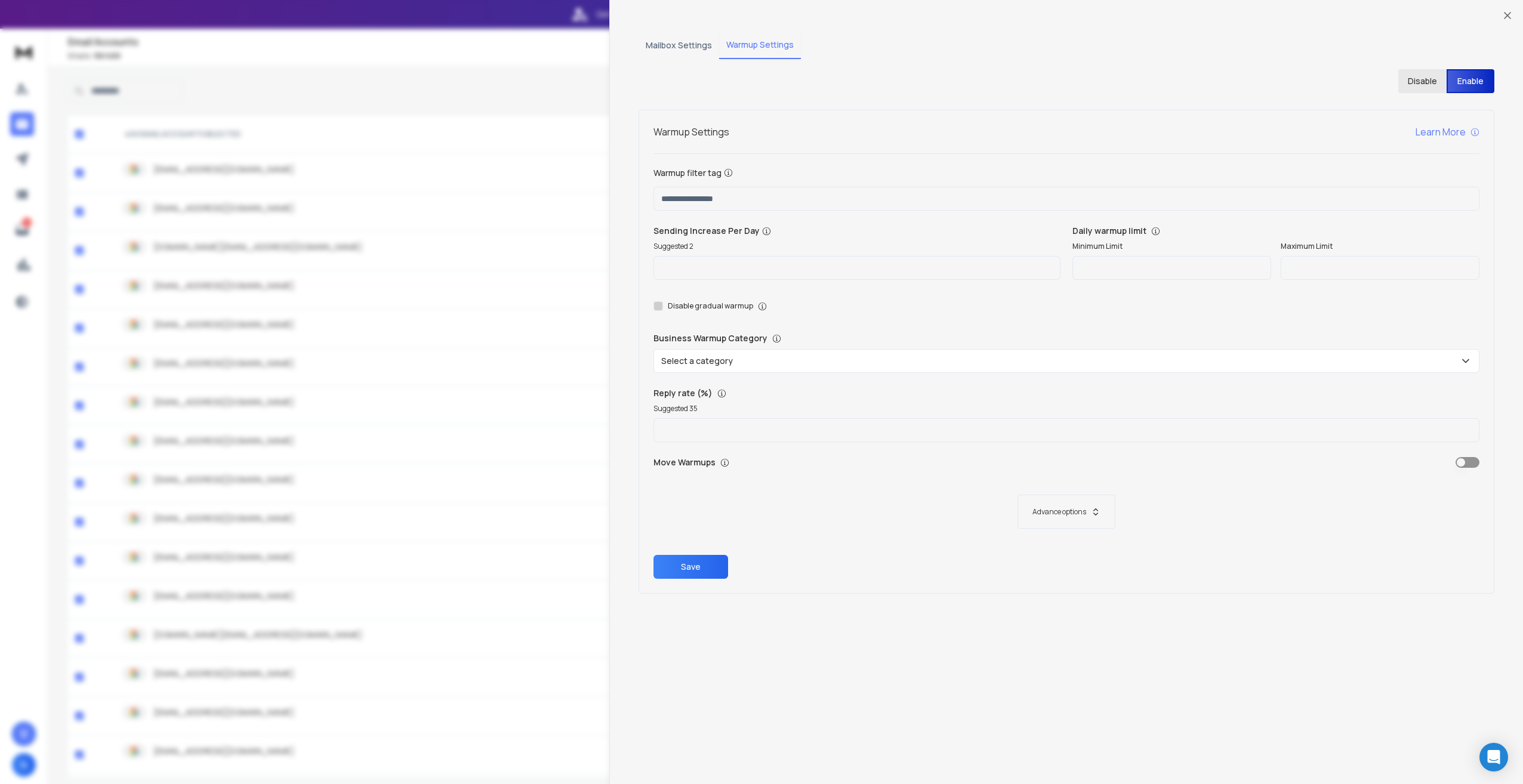
click at [775, 427] on input "number" at bounding box center [1067, 430] width 826 height 24
click at [790, 266] on input "number" at bounding box center [857, 268] width 407 height 24
click at [704, 226] on p "Sending Increase Per Day" at bounding box center [857, 231] width 407 height 12
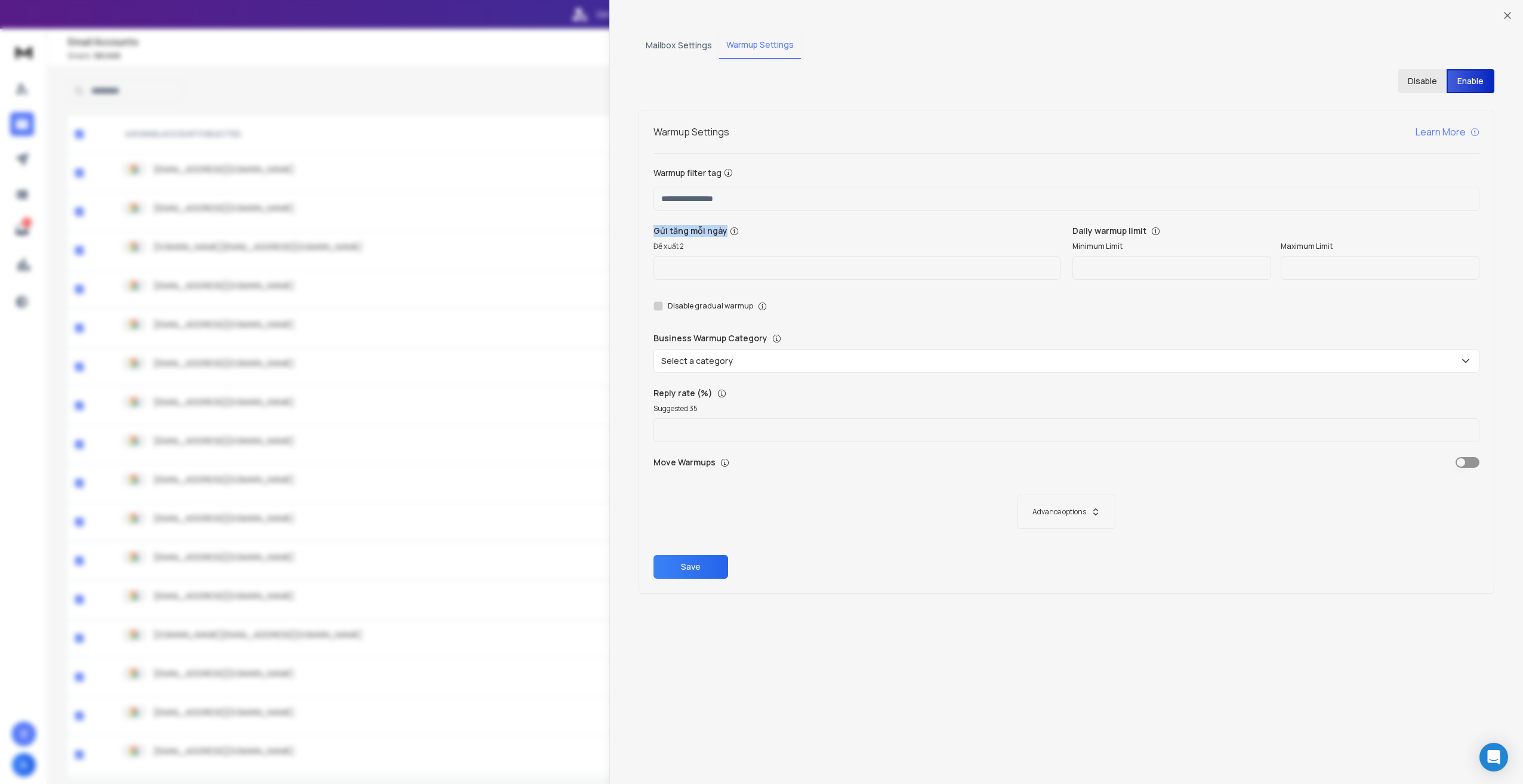
click at [800, 251] on p "Đề xuất 2" at bounding box center [857, 246] width 407 height 10
click at [802, 275] on input "number" at bounding box center [857, 268] width 407 height 24
type input "*"
click at [1154, 275] on input "number" at bounding box center [1172, 268] width 199 height 24
click at [1339, 271] on input "number" at bounding box center [1380, 268] width 199 height 24
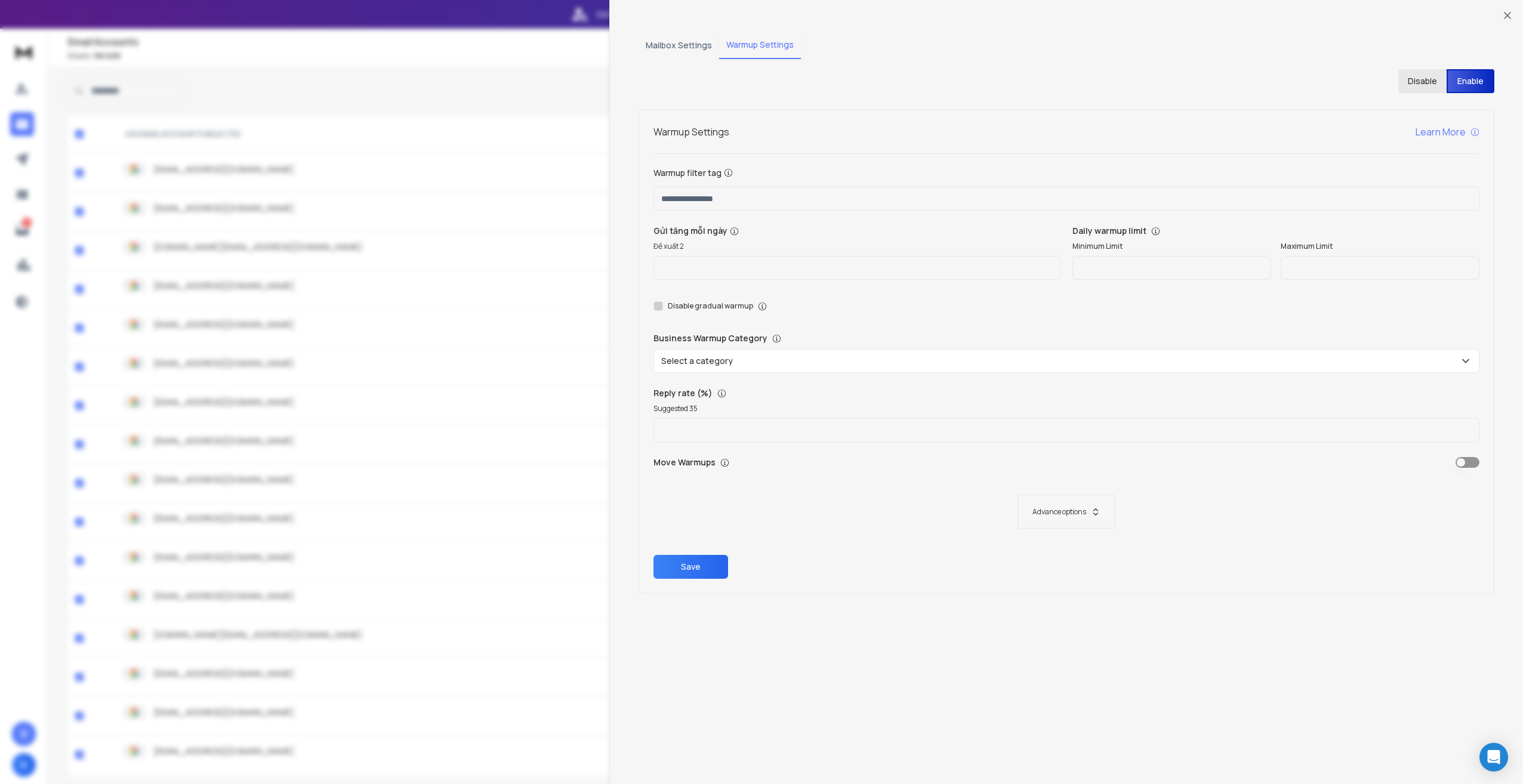
drag, startPoint x: 1097, startPoint y: 270, endPoint x: 1022, endPoint y: 273, distance: 75.1
click at [1022, 273] on div "Gửi tăng mỗi ngày Đề xuất 2 * Daily warmup limit Minimum Limit ** Maximum Limit" at bounding box center [1067, 253] width 826 height 55
type input "**"
click at [1332, 268] on input "number" at bounding box center [1380, 268] width 199 height 24
type input "**"
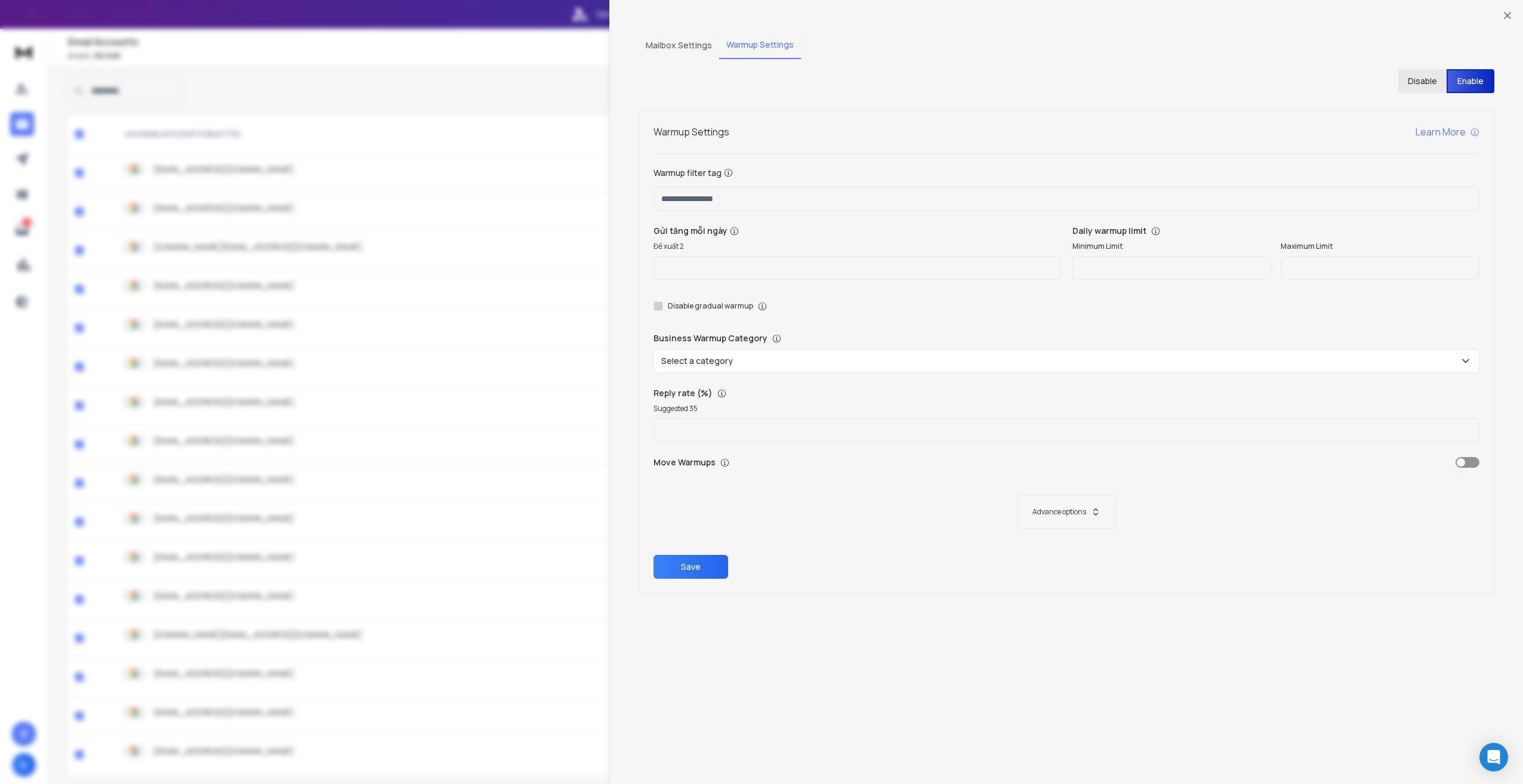
click at [769, 427] on input "number" at bounding box center [1067, 430] width 826 height 24
type input "**"
click at [691, 558] on button "Save" at bounding box center [691, 567] width 75 height 24
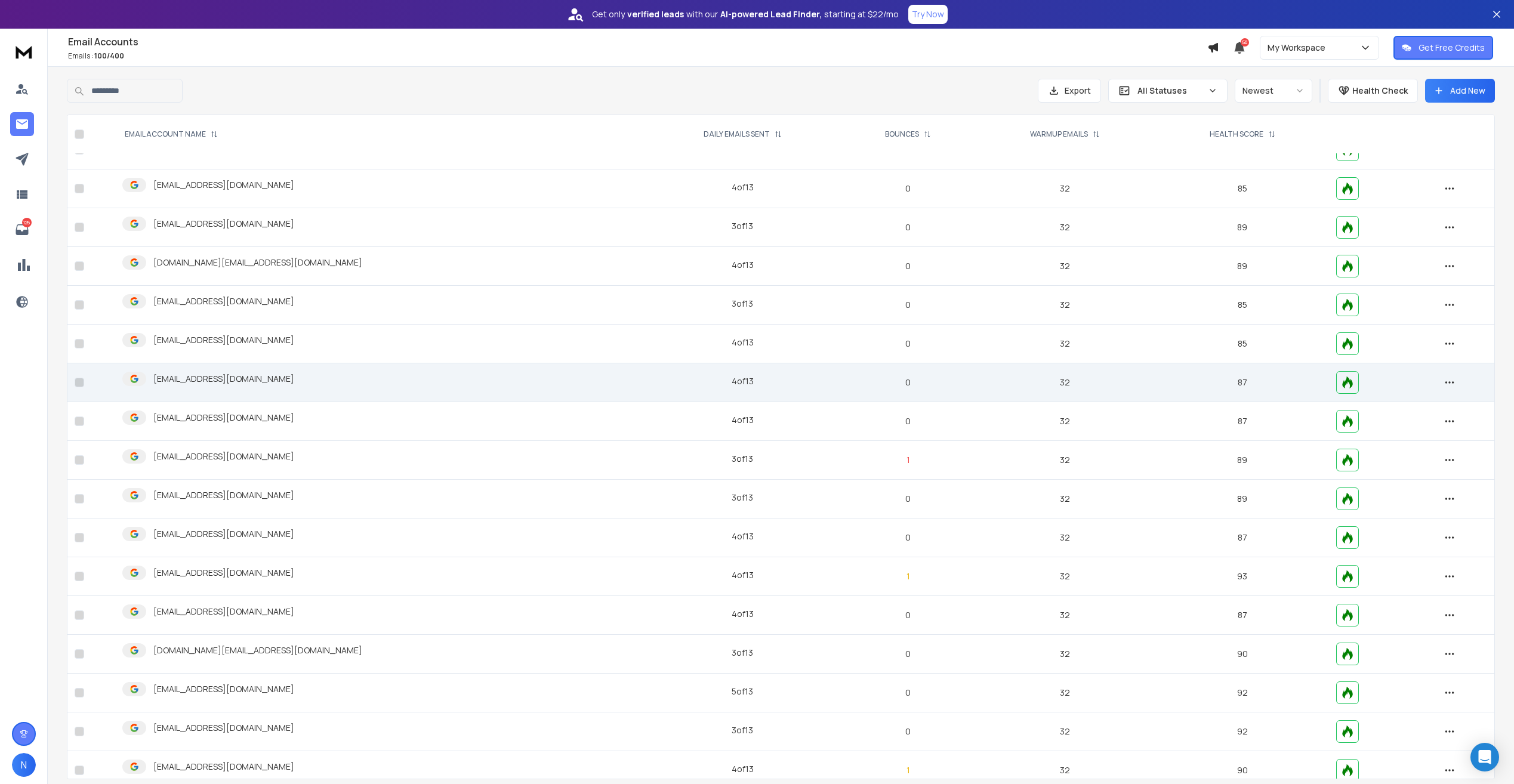
scroll to position [329, 0]
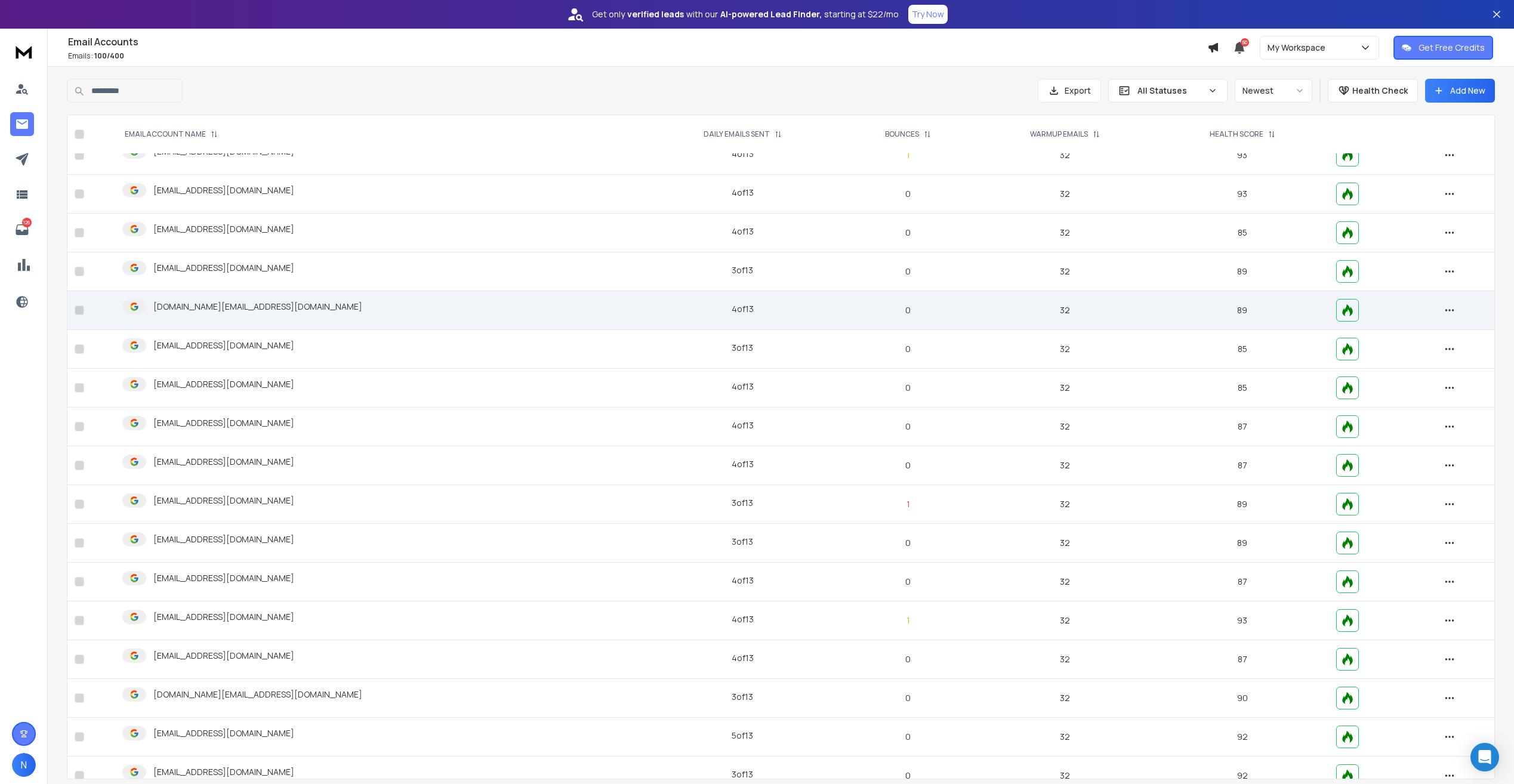
drag, startPoint x: 1095, startPoint y: 364, endPoint x: 1176, endPoint y: 302, distance: 102.0
click at [1176, 302] on td "89" at bounding box center [1243, 311] width 173 height 39
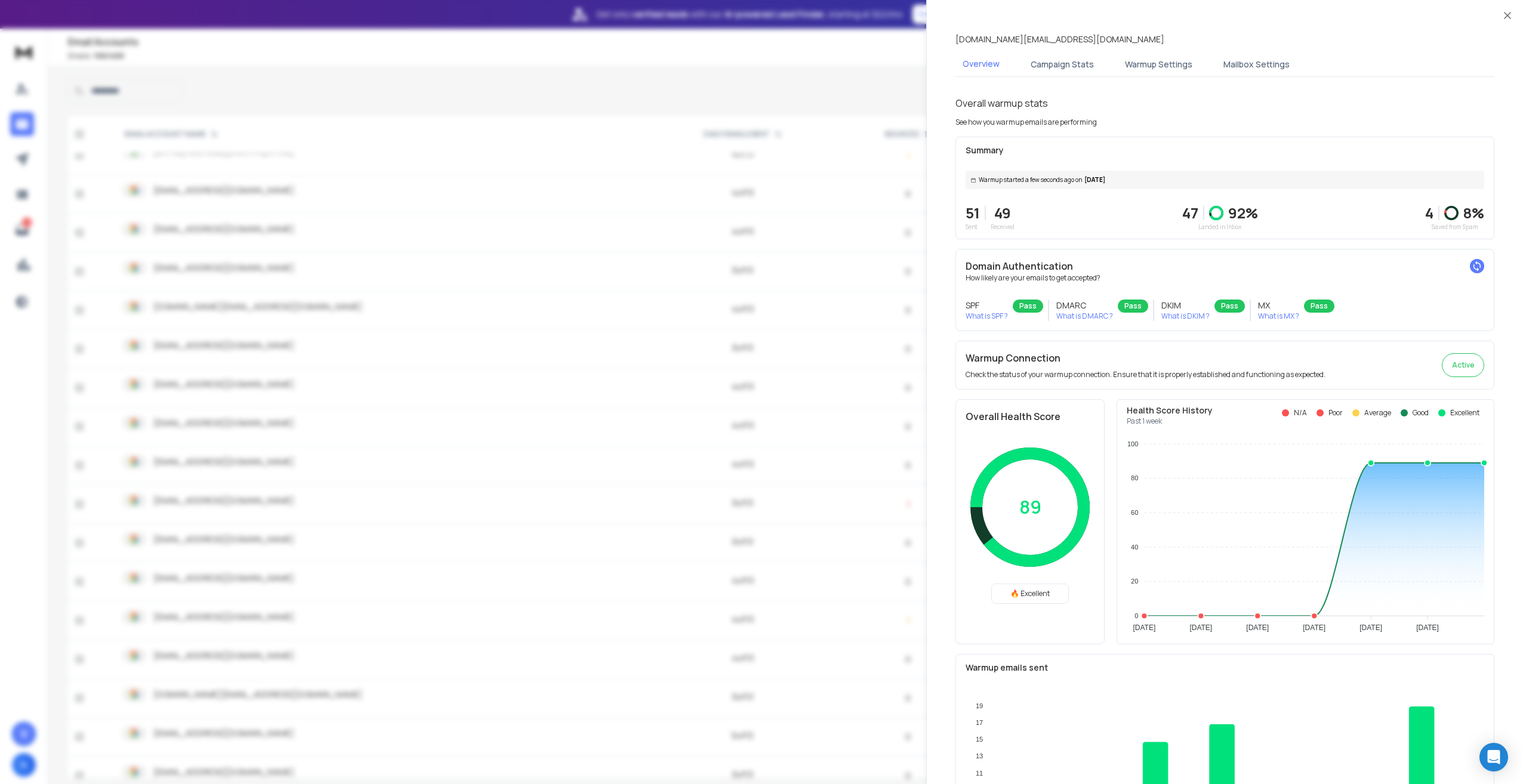
click at [791, 425] on div at bounding box center [762, 392] width 1523 height 784
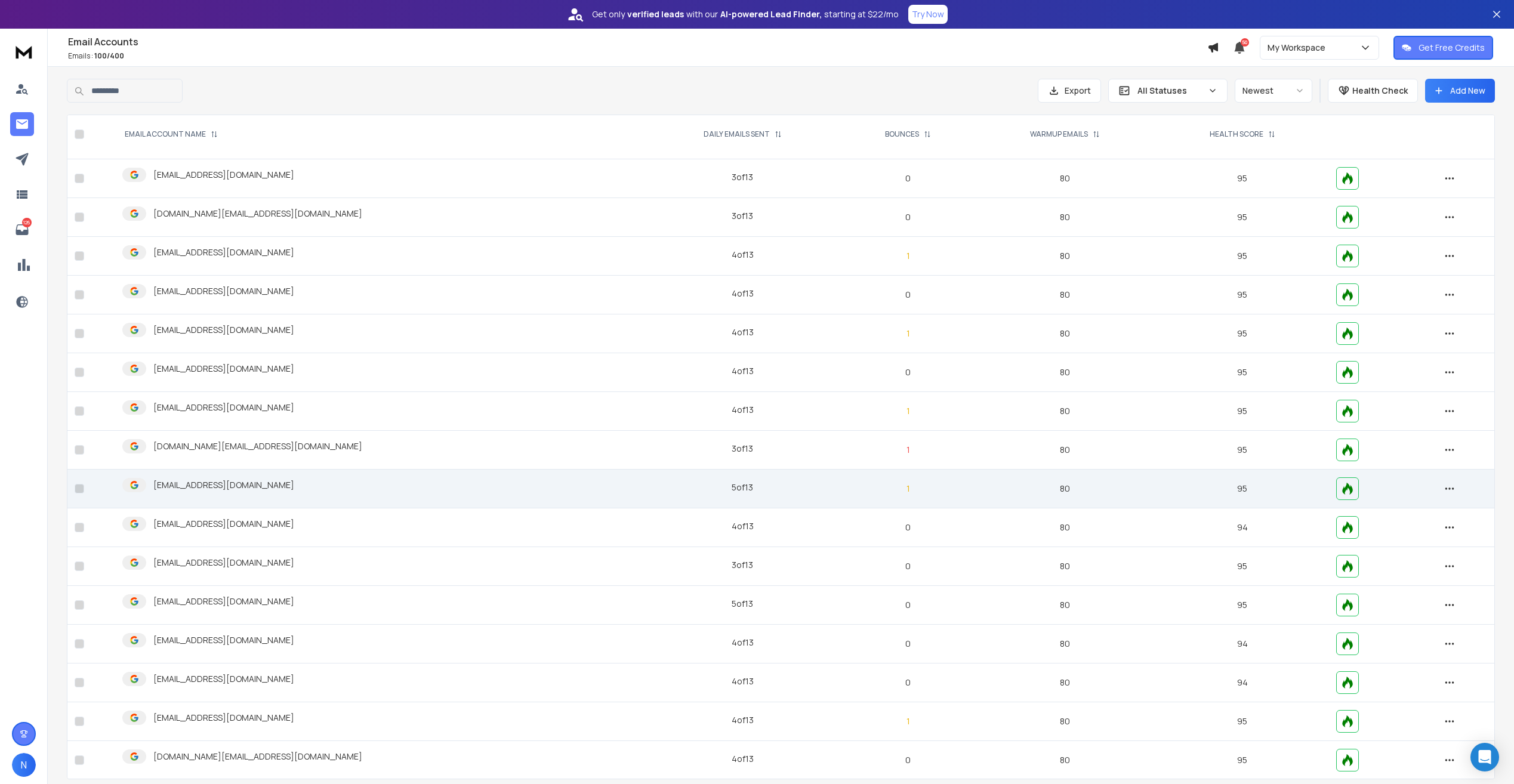
scroll to position [2596, 0]
click at [1161, 504] on td "94" at bounding box center [1243, 487] width 173 height 39
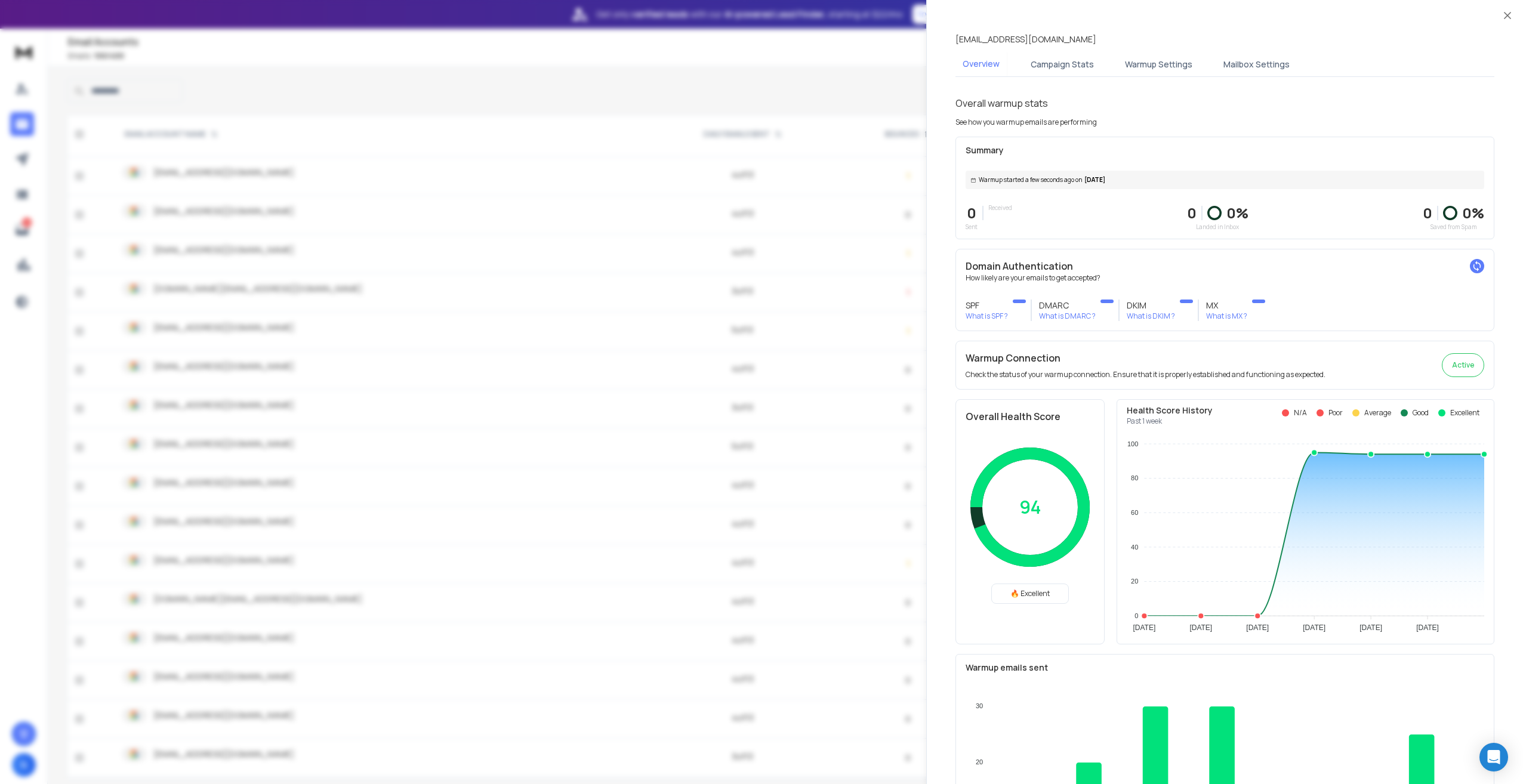
click at [838, 522] on div at bounding box center [762, 392] width 1523 height 784
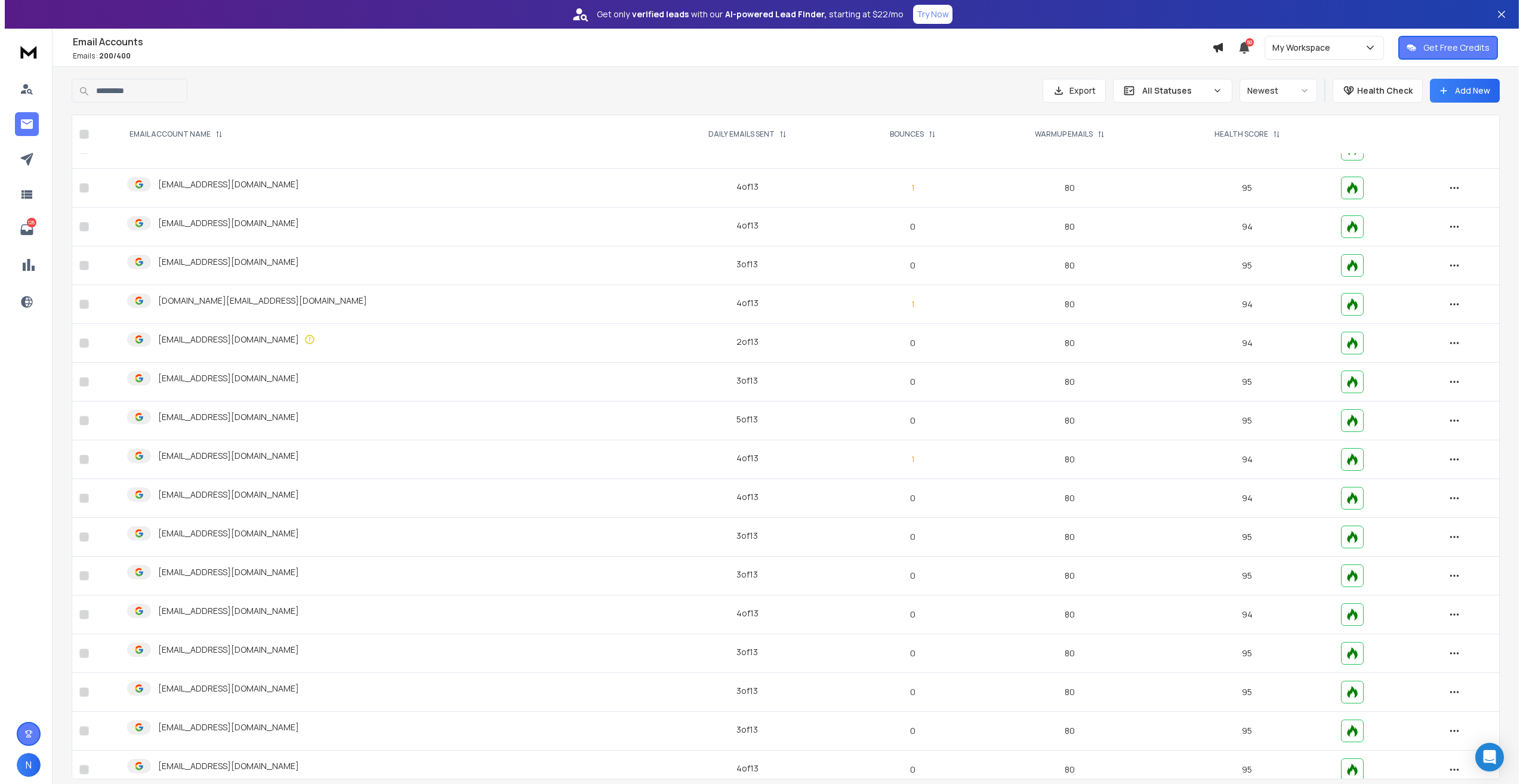
scroll to position [6175, 0]
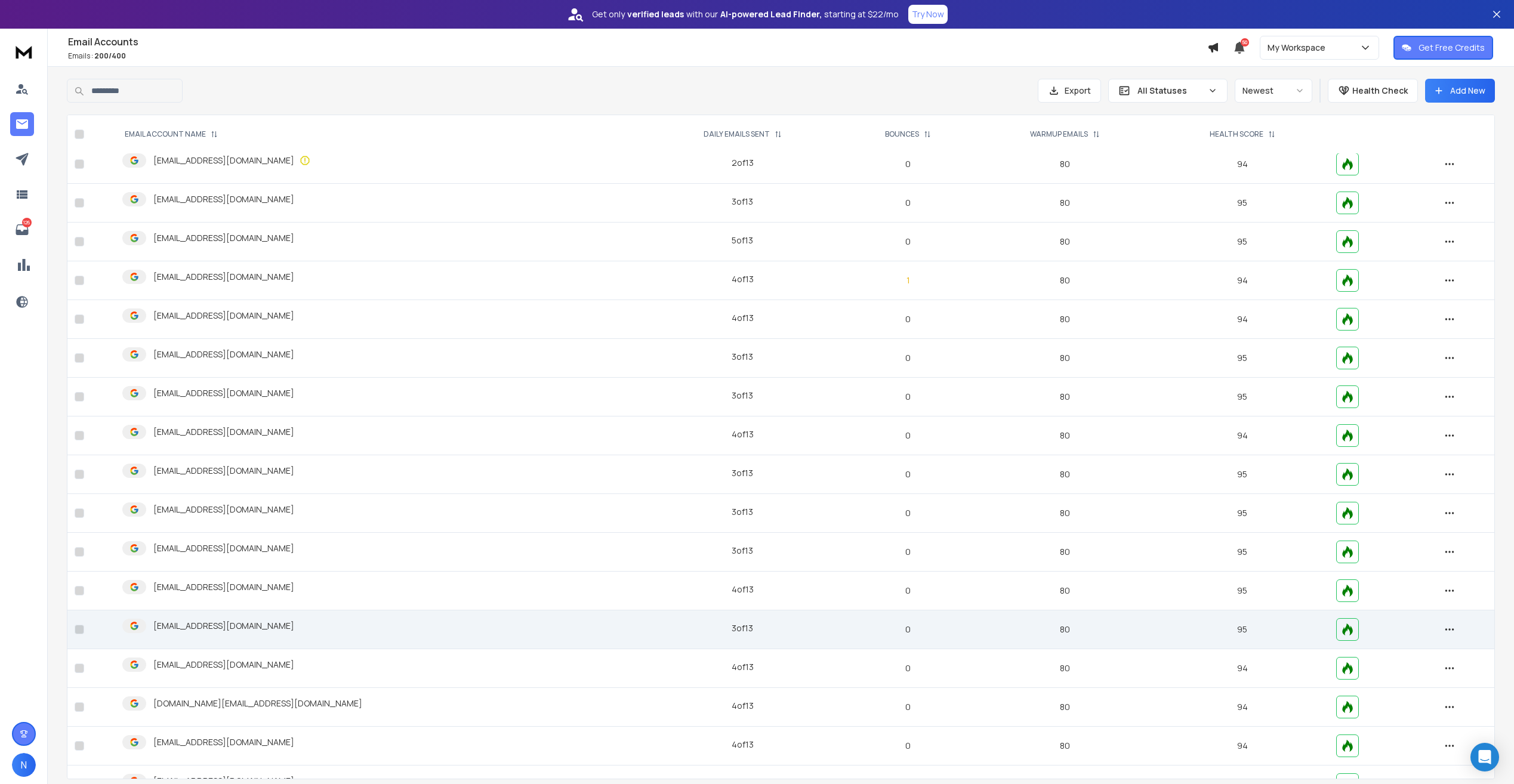
click at [1162, 637] on td "95" at bounding box center [1243, 629] width 173 height 39
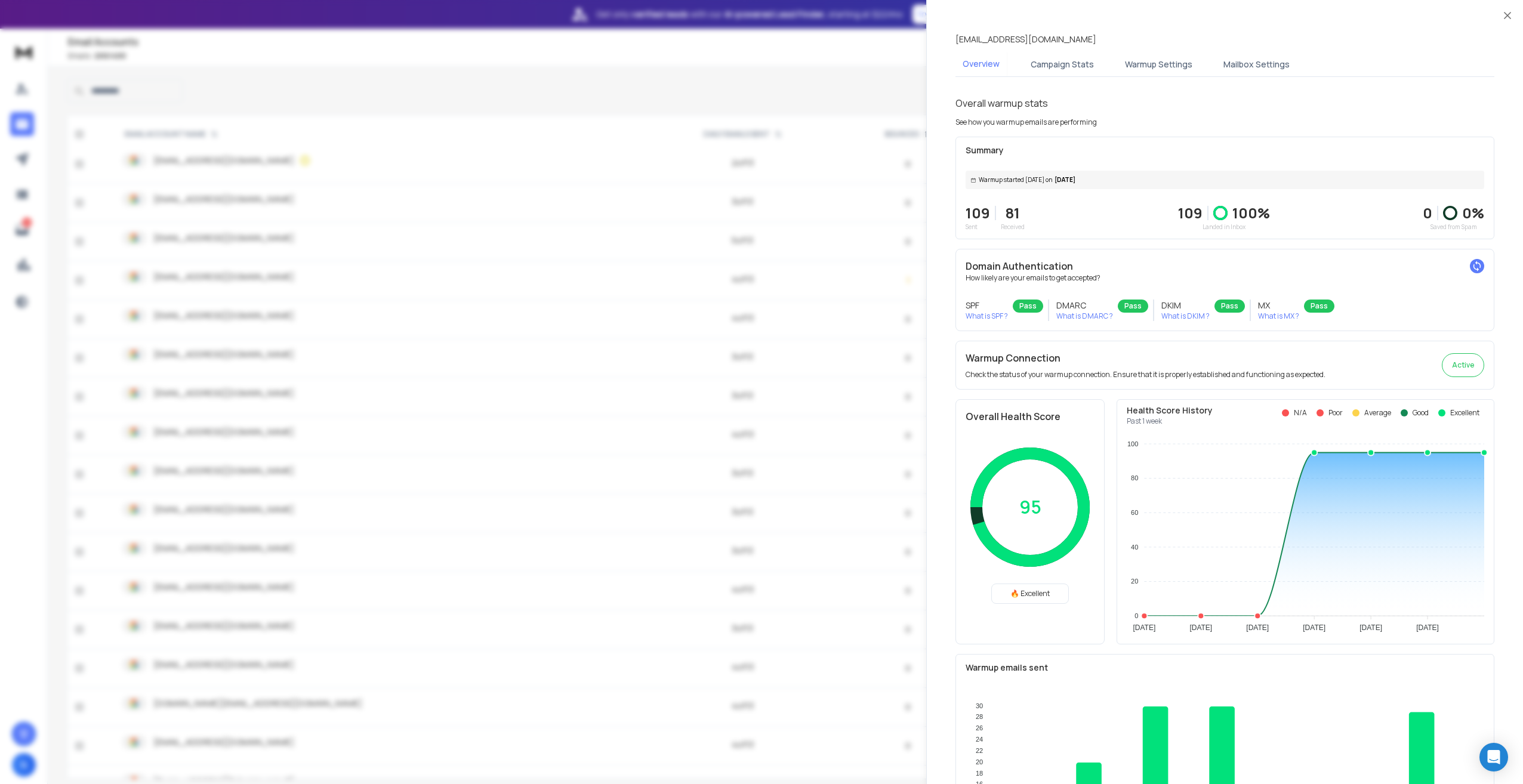
click at [616, 419] on div at bounding box center [762, 392] width 1523 height 784
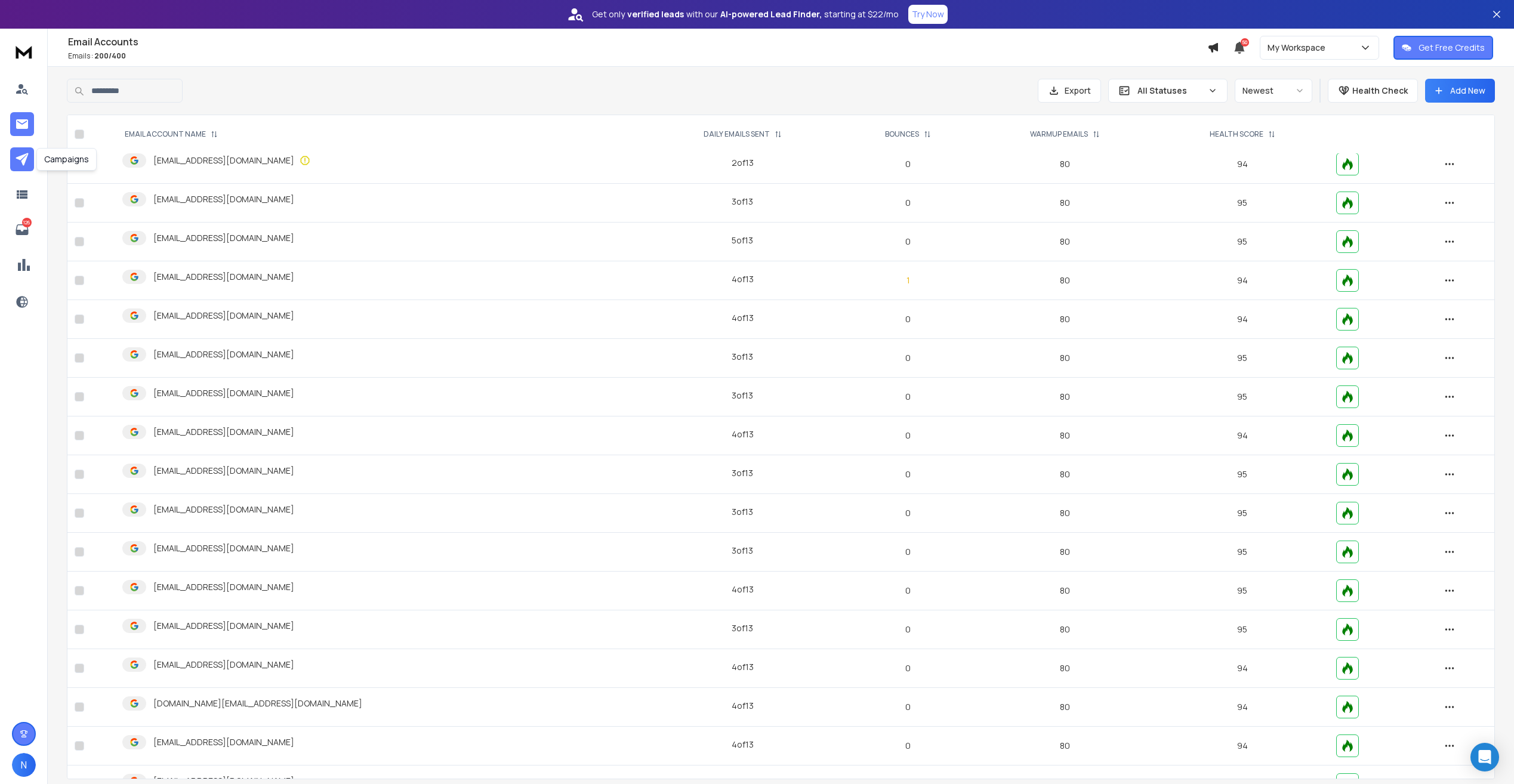
click at [21, 165] on icon at bounding box center [22, 159] width 14 height 14
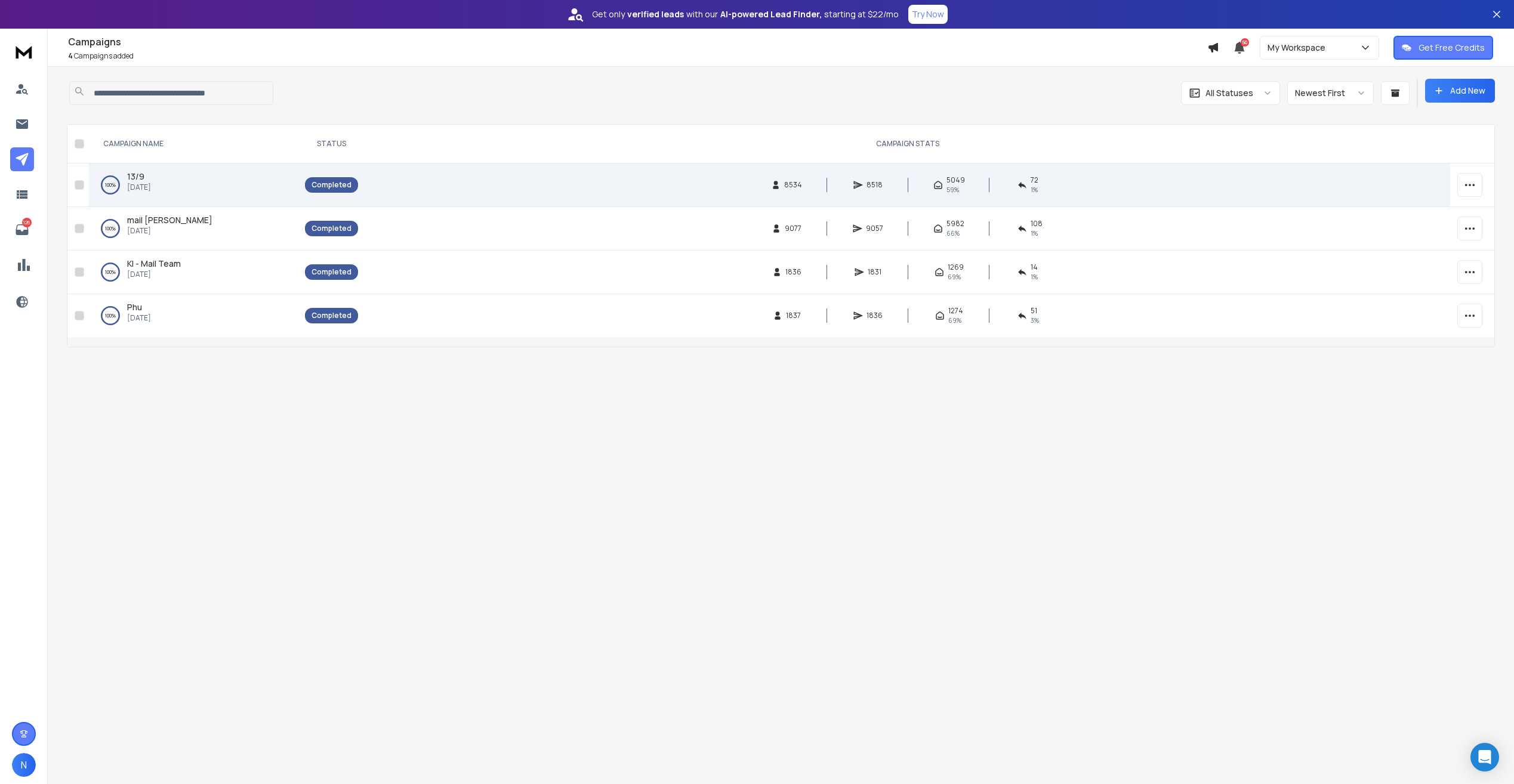
click at [544, 185] on div "8534 8518 5049 59 % 72 1 %" at bounding box center [907, 185] width 1071 height 19
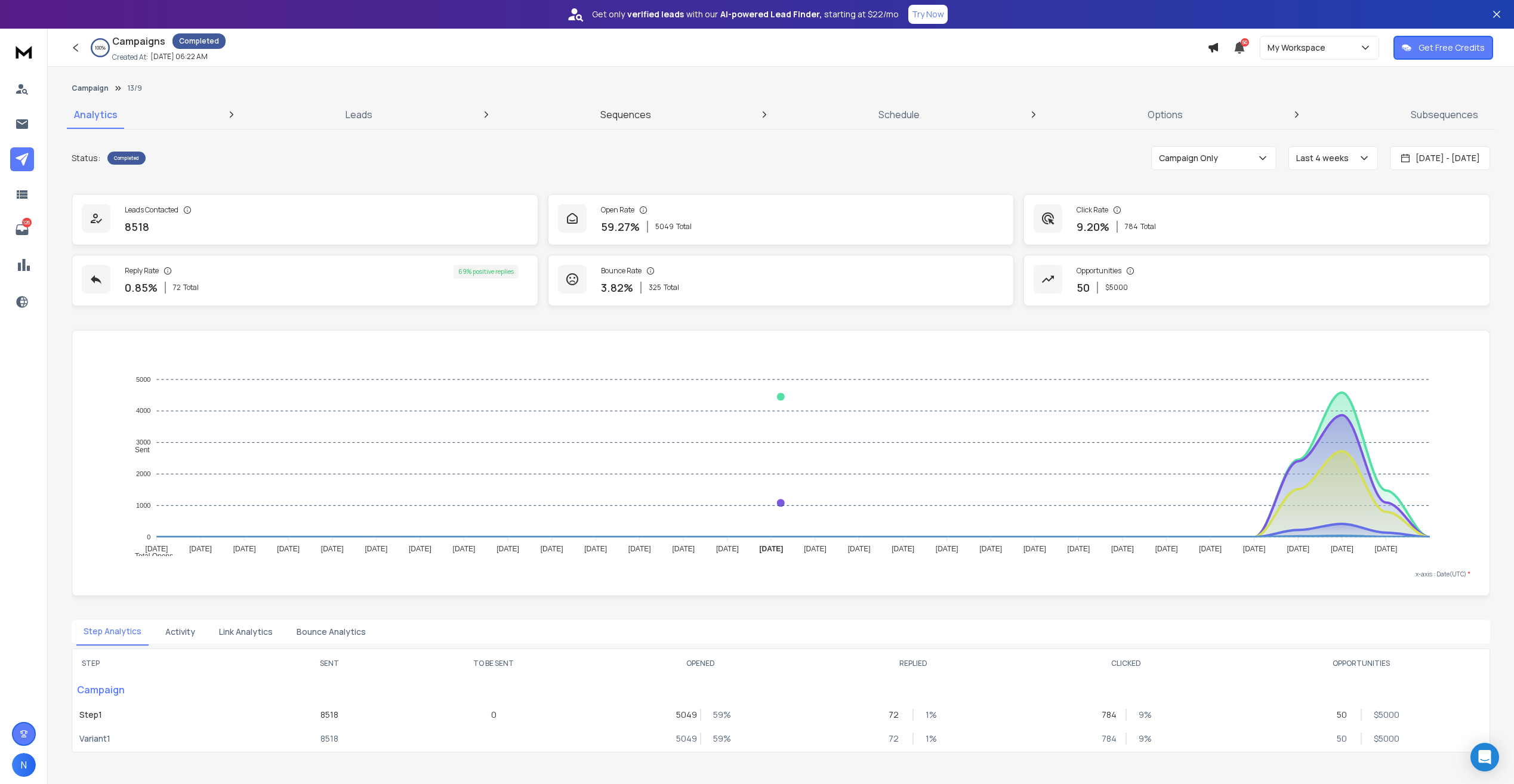
click at [610, 109] on p "Sequences" at bounding box center [625, 115] width 50 height 14
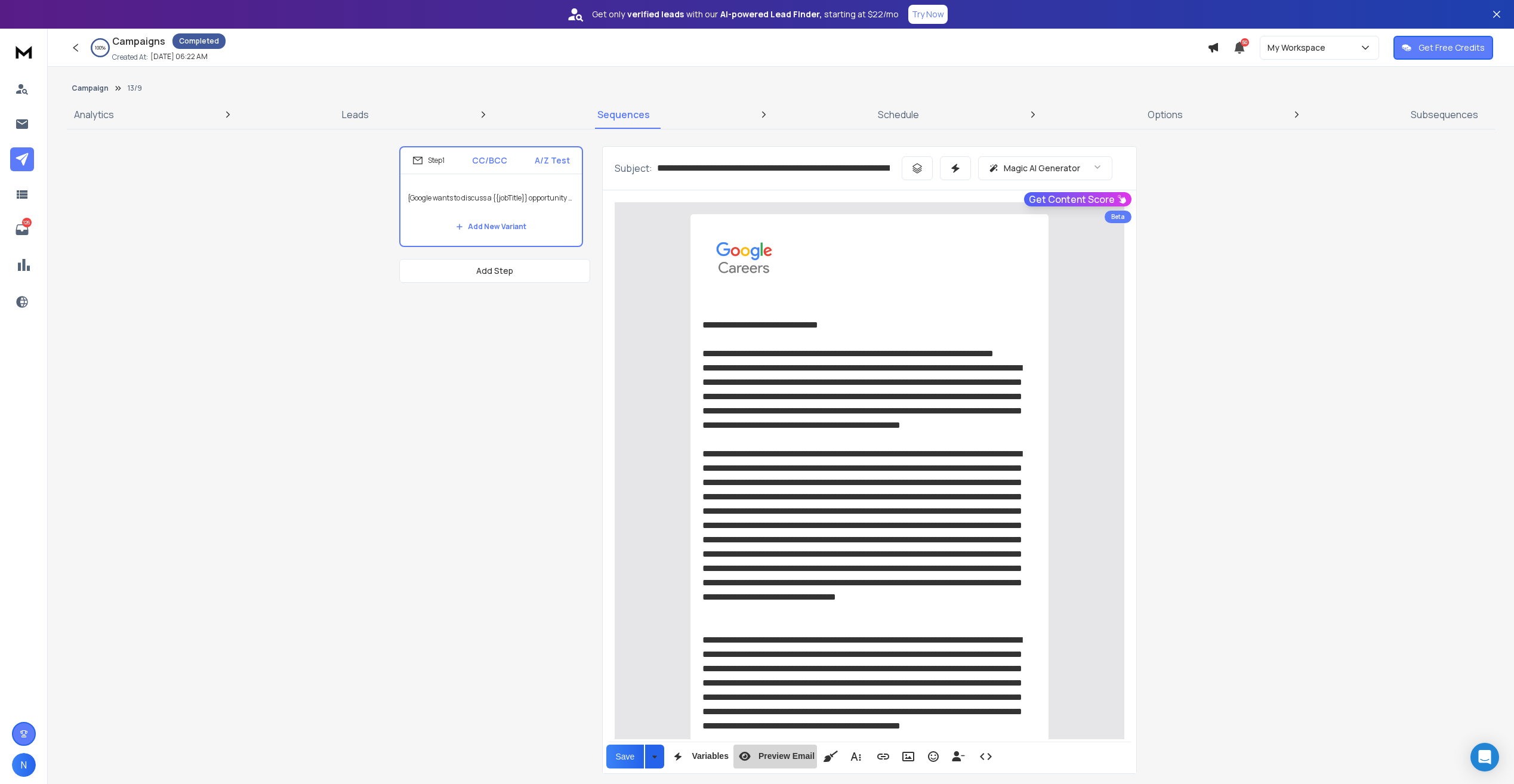
click at [789, 756] on span "Preview Email" at bounding box center [786, 756] width 61 height 10
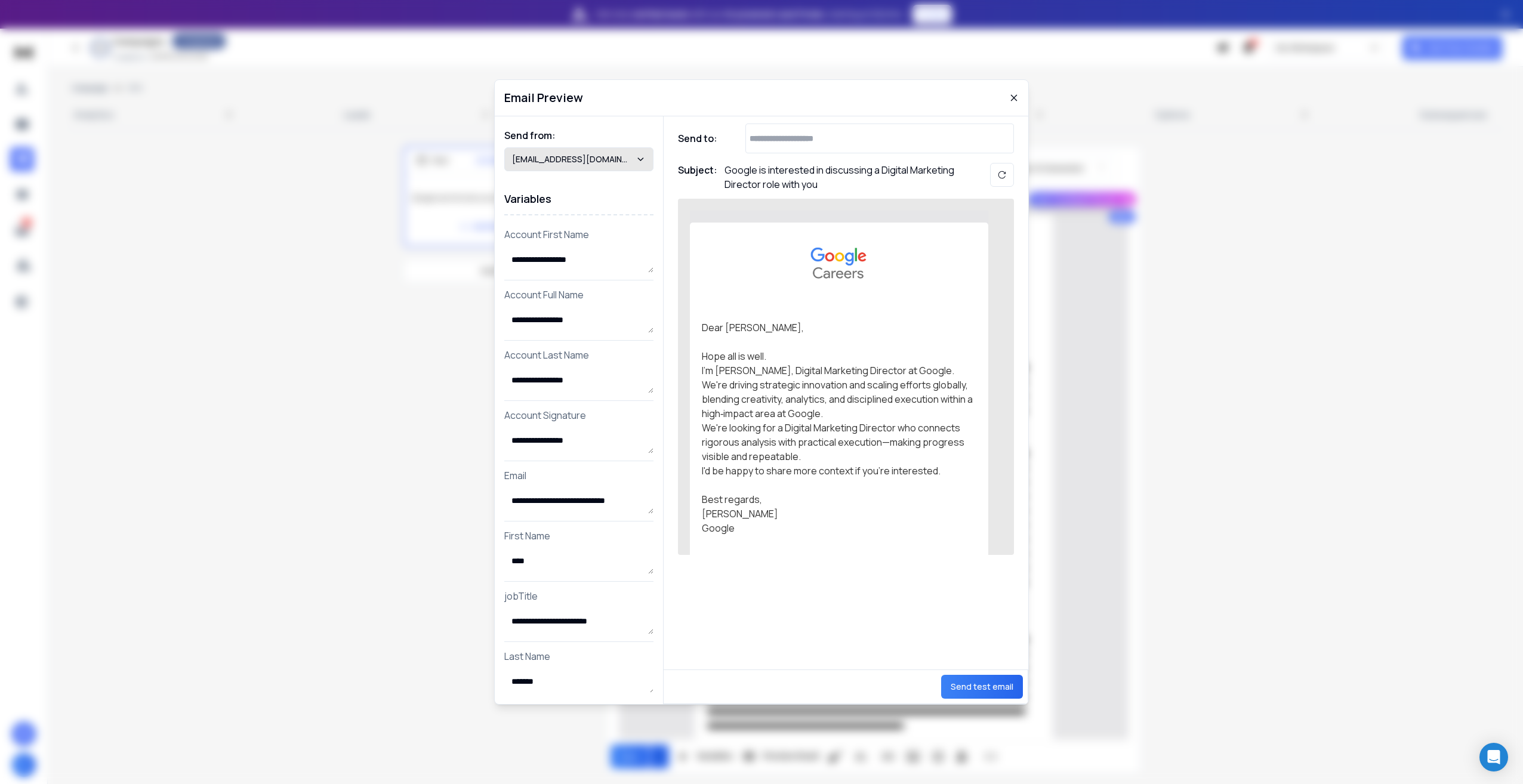
click at [580, 165] on p "LeaRoy@ggtalentforce.com" at bounding box center [574, 159] width 124 height 12
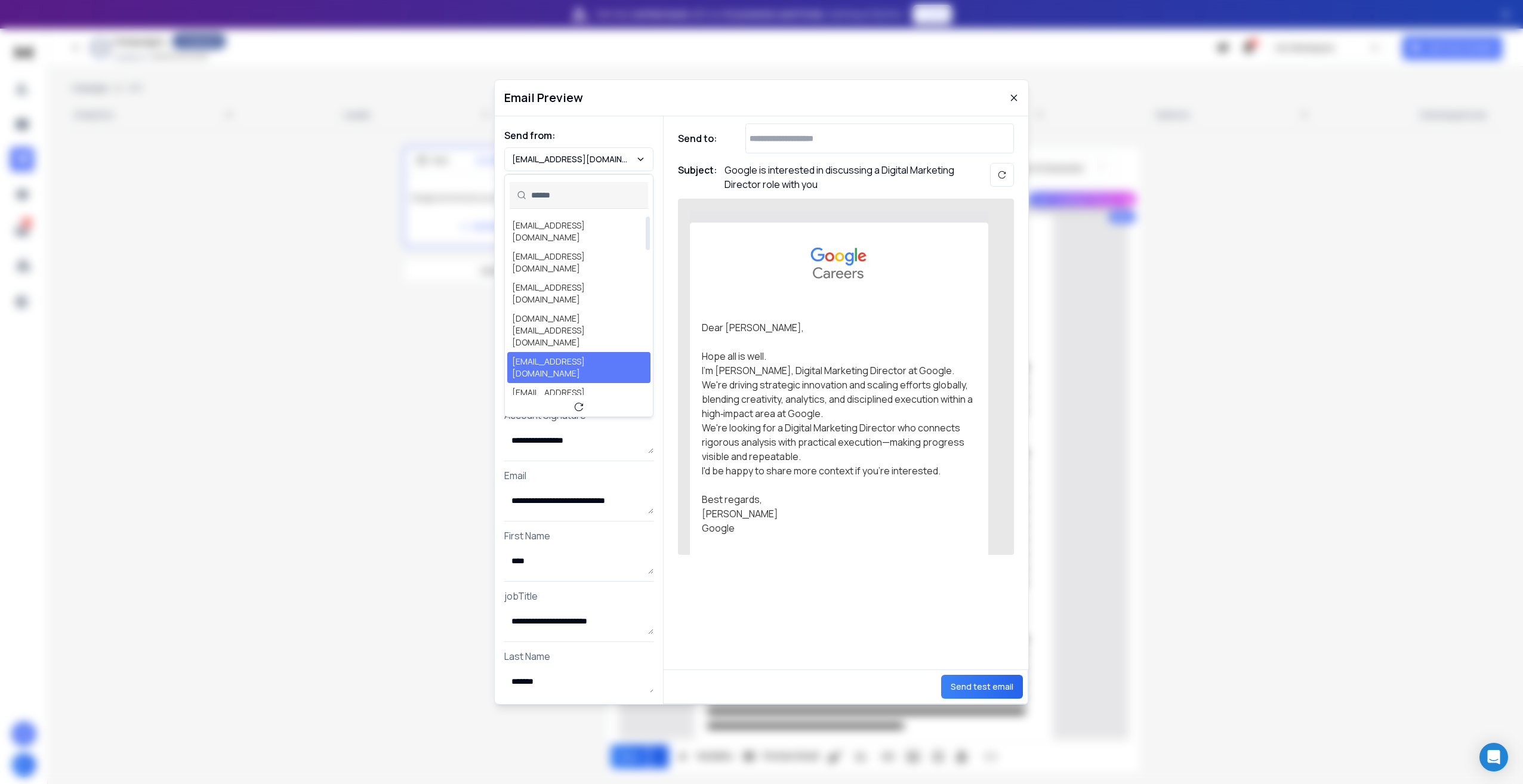
click at [572, 352] on div "join@ggcareerpathway.com" at bounding box center [579, 367] width 143 height 31
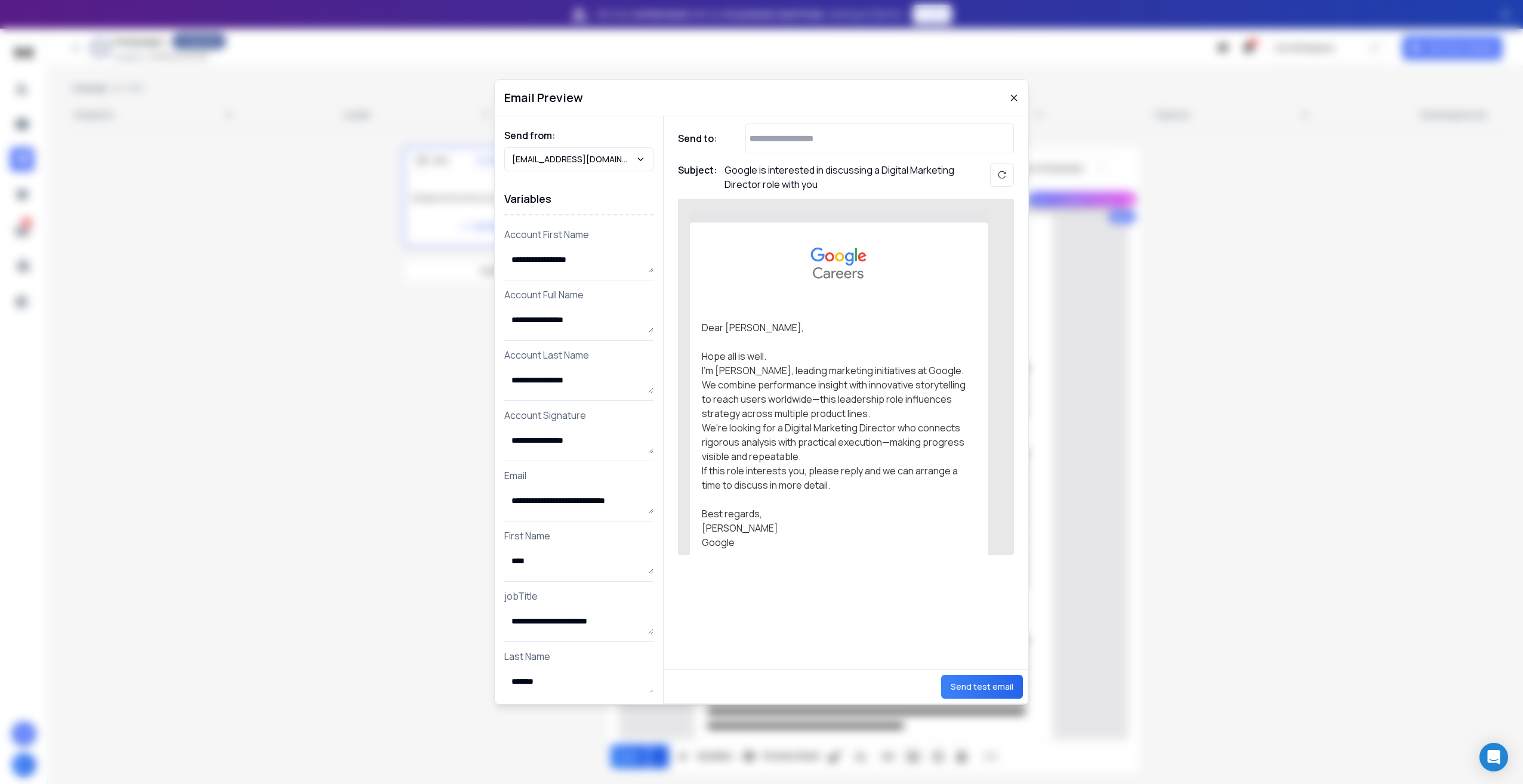
click at [833, 139] on input at bounding box center [880, 138] width 260 height 21
type input "**********"
click at [999, 685] on button "Send test email" at bounding box center [982, 687] width 81 height 24
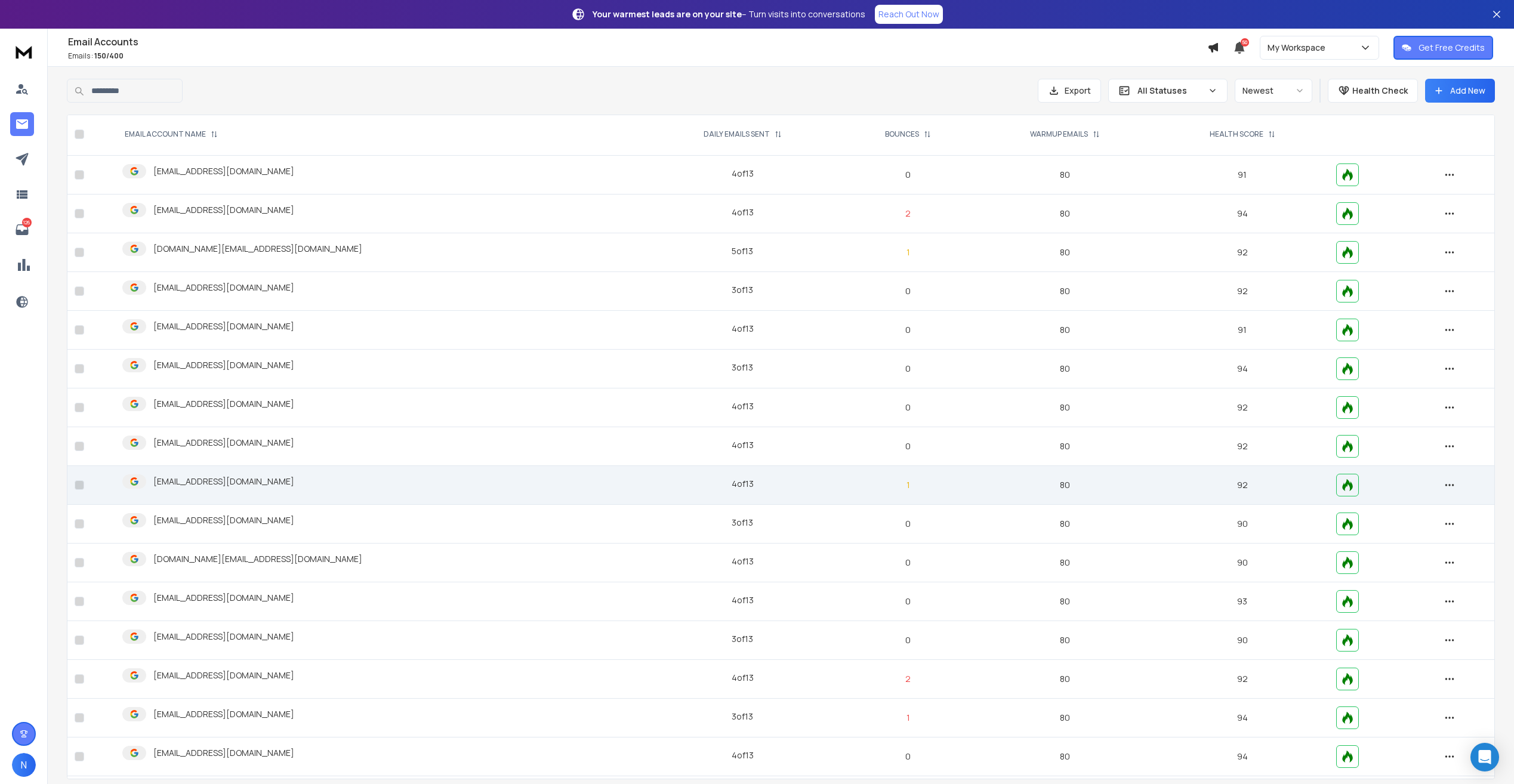
scroll to position [4355, 0]
